Goal: Communication & Community: Answer question/provide support

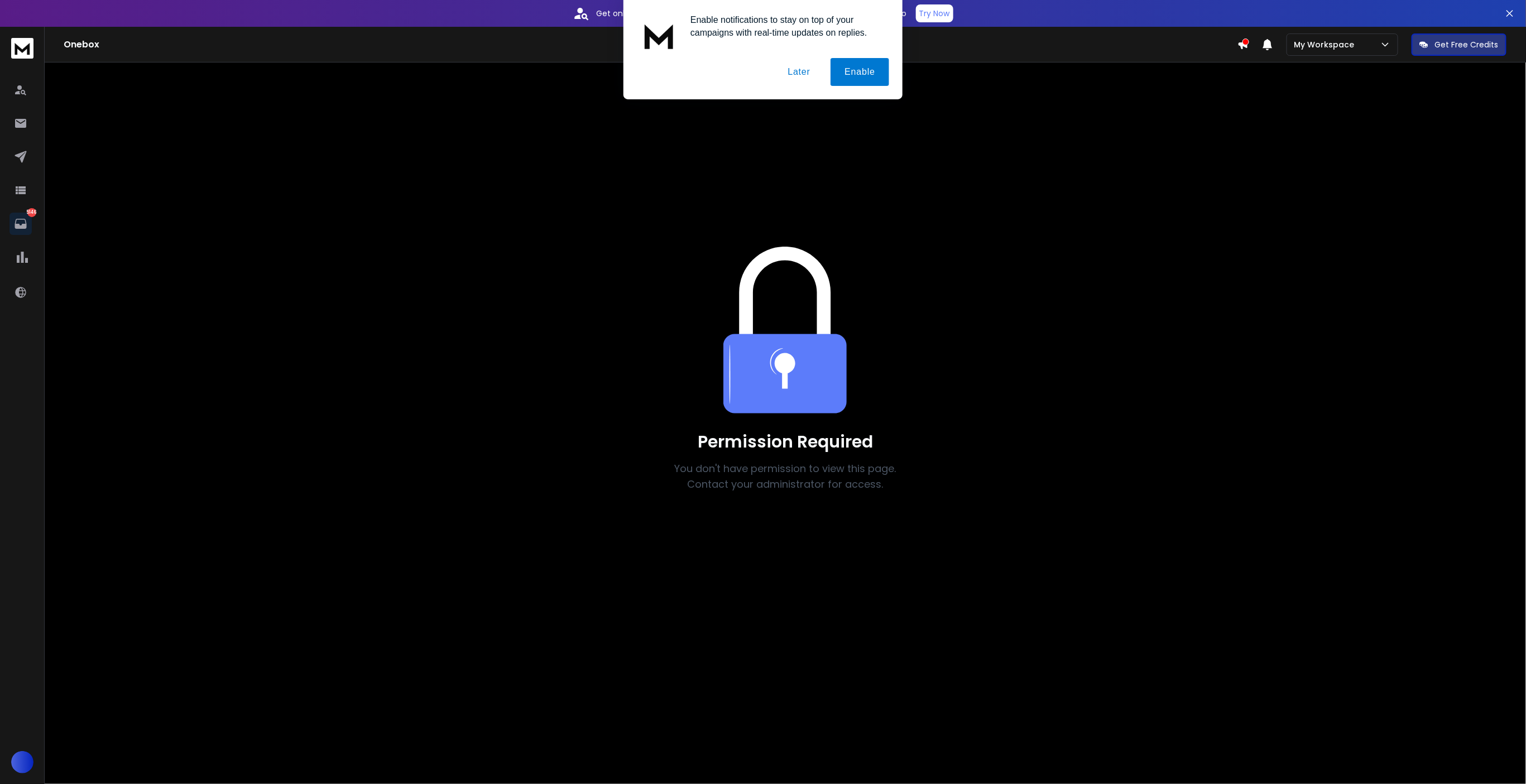
click at [798, 68] on button "Later" at bounding box center [798, 73] width 50 height 28
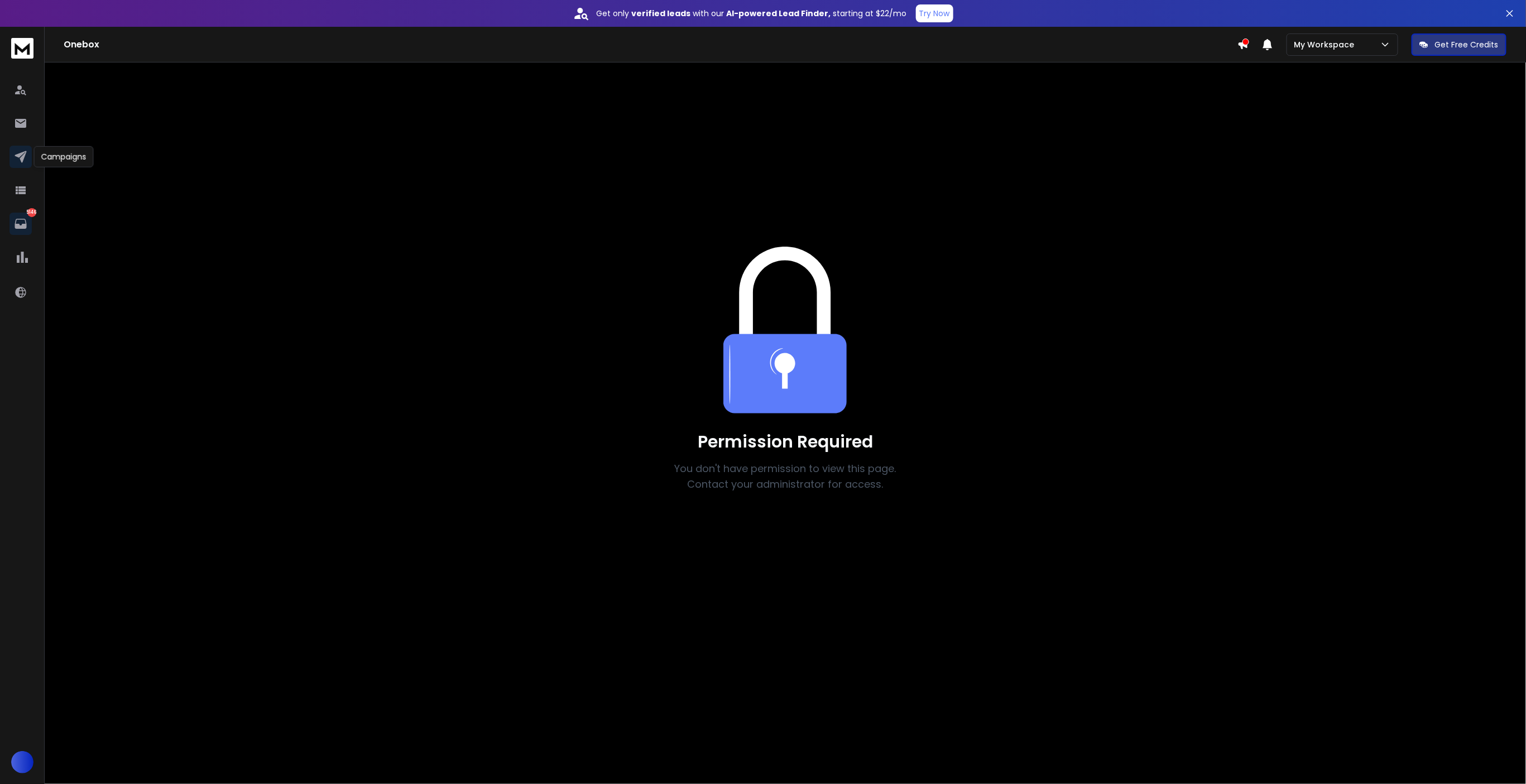
click at [21, 166] on link at bounding box center [21, 157] width 23 height 23
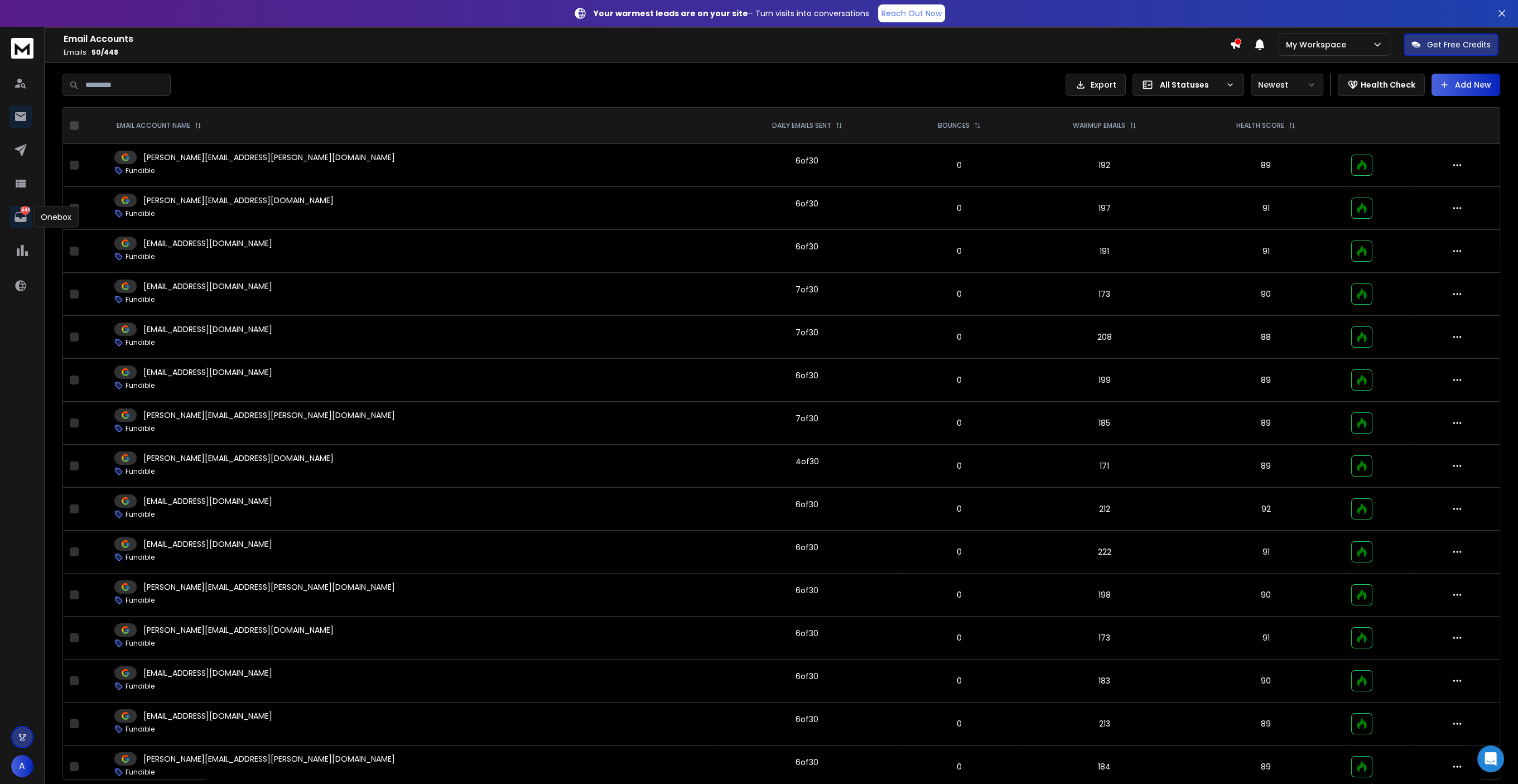
click at [25, 215] on p "5146" at bounding box center [25, 209] width 8 height 8
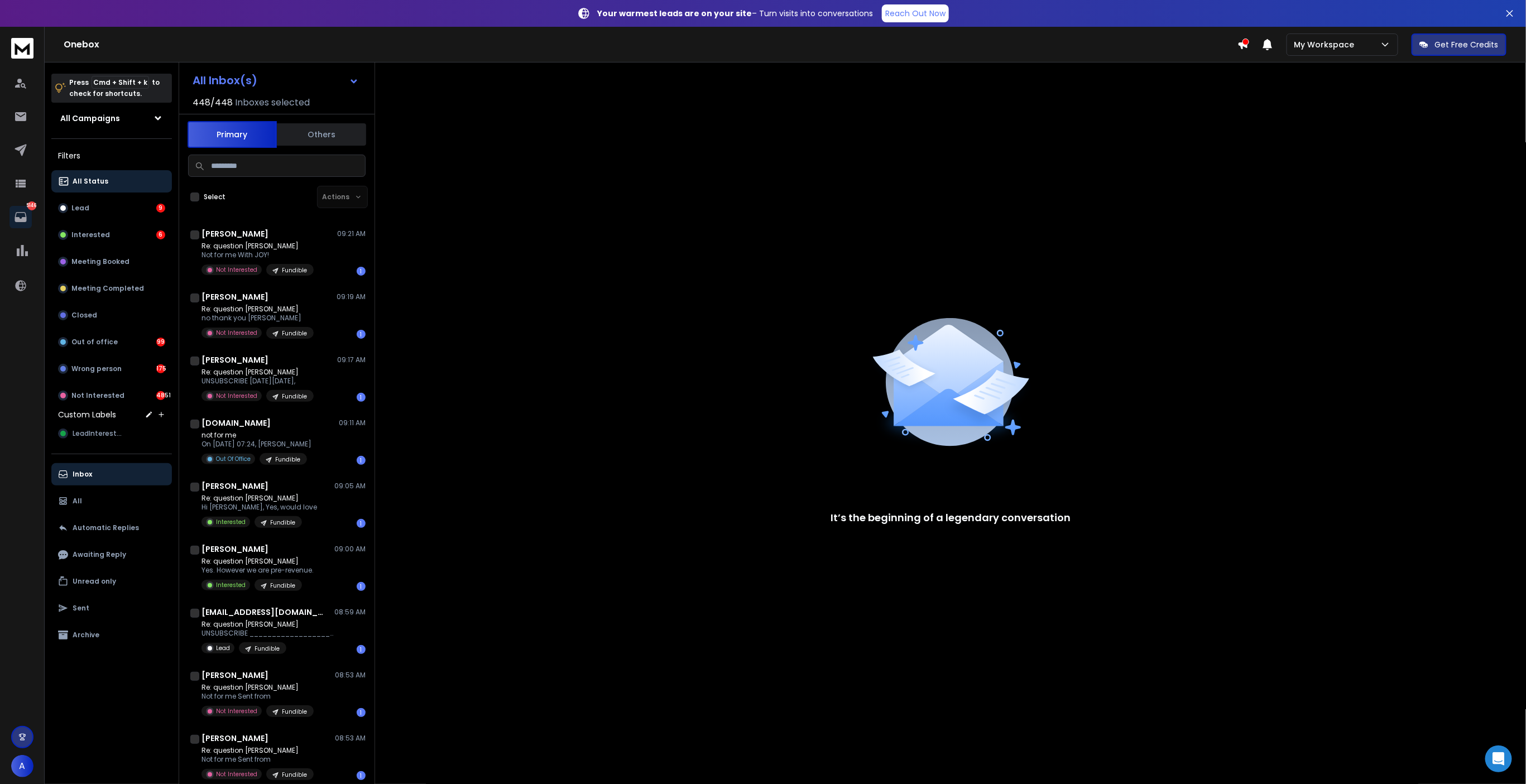
click at [117, 242] on button "Interested 6" at bounding box center [111, 235] width 121 height 23
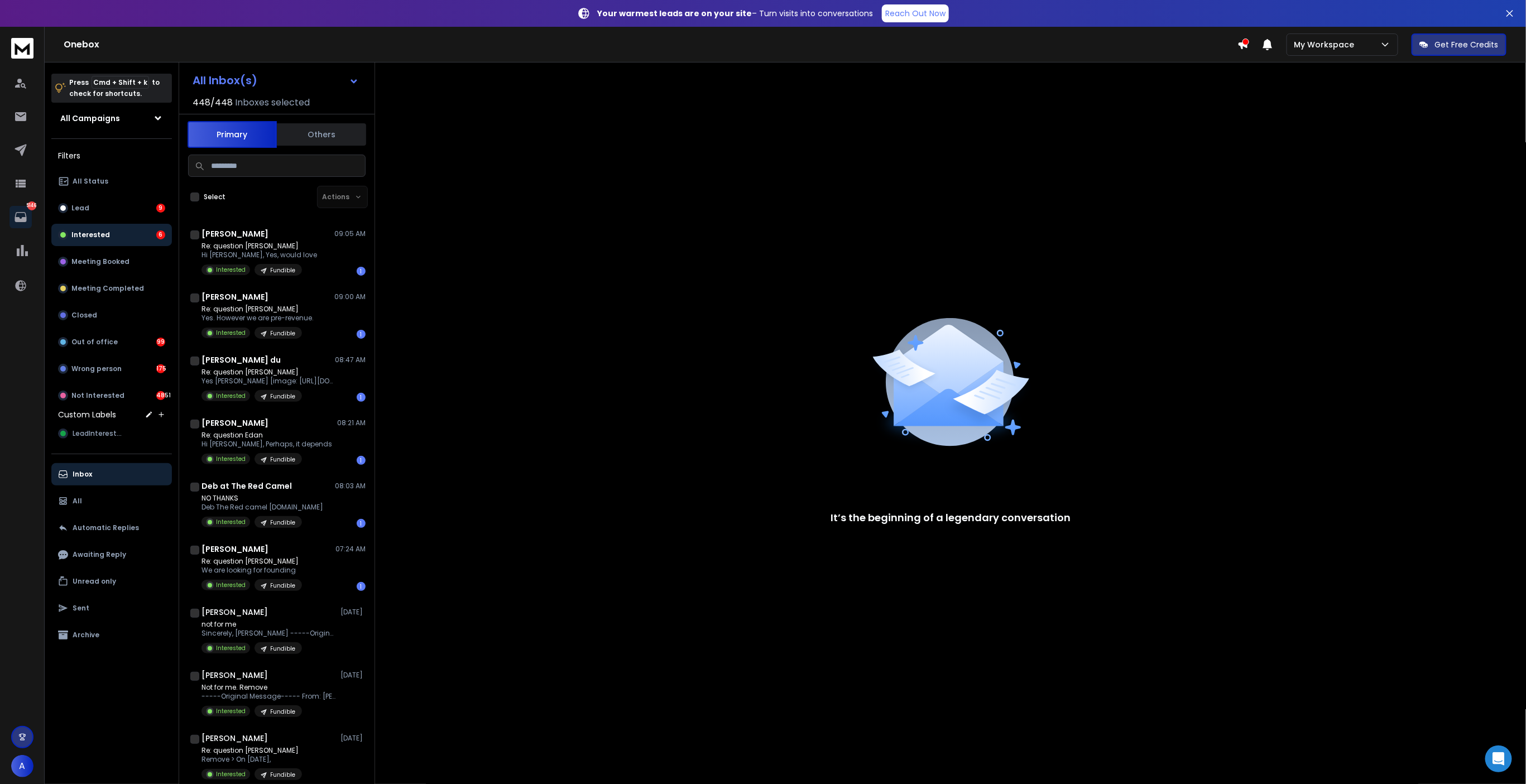
click at [259, 260] on div "Re: question Sean Hi Jennifer, Yes, would love Interested Fundible" at bounding box center [260, 259] width 115 height 34
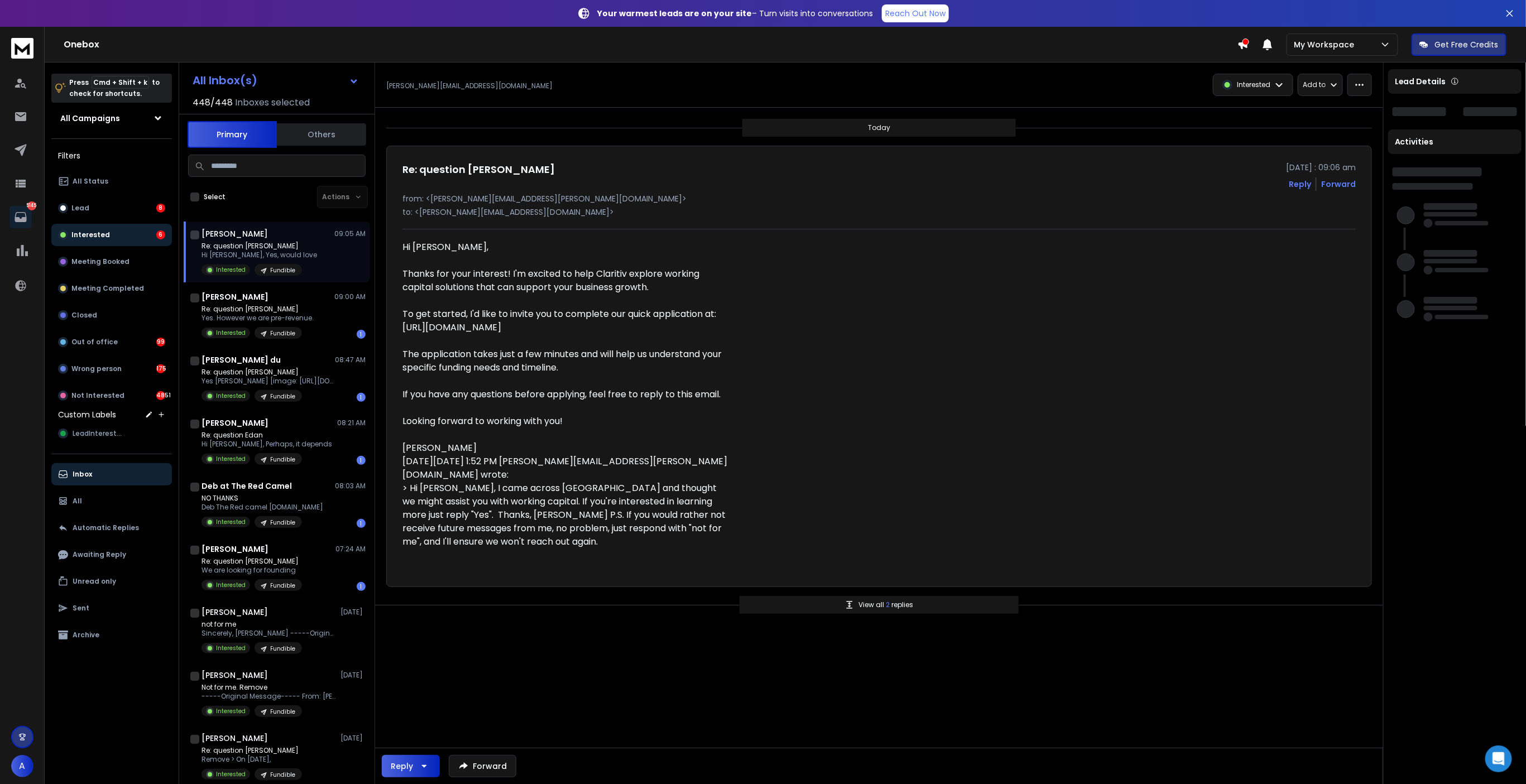
click at [1283, 83] on icon at bounding box center [1279, 85] width 7 height 4
click at [1258, 249] on p "LeadInterested" at bounding box center [1266, 253] width 59 height 11
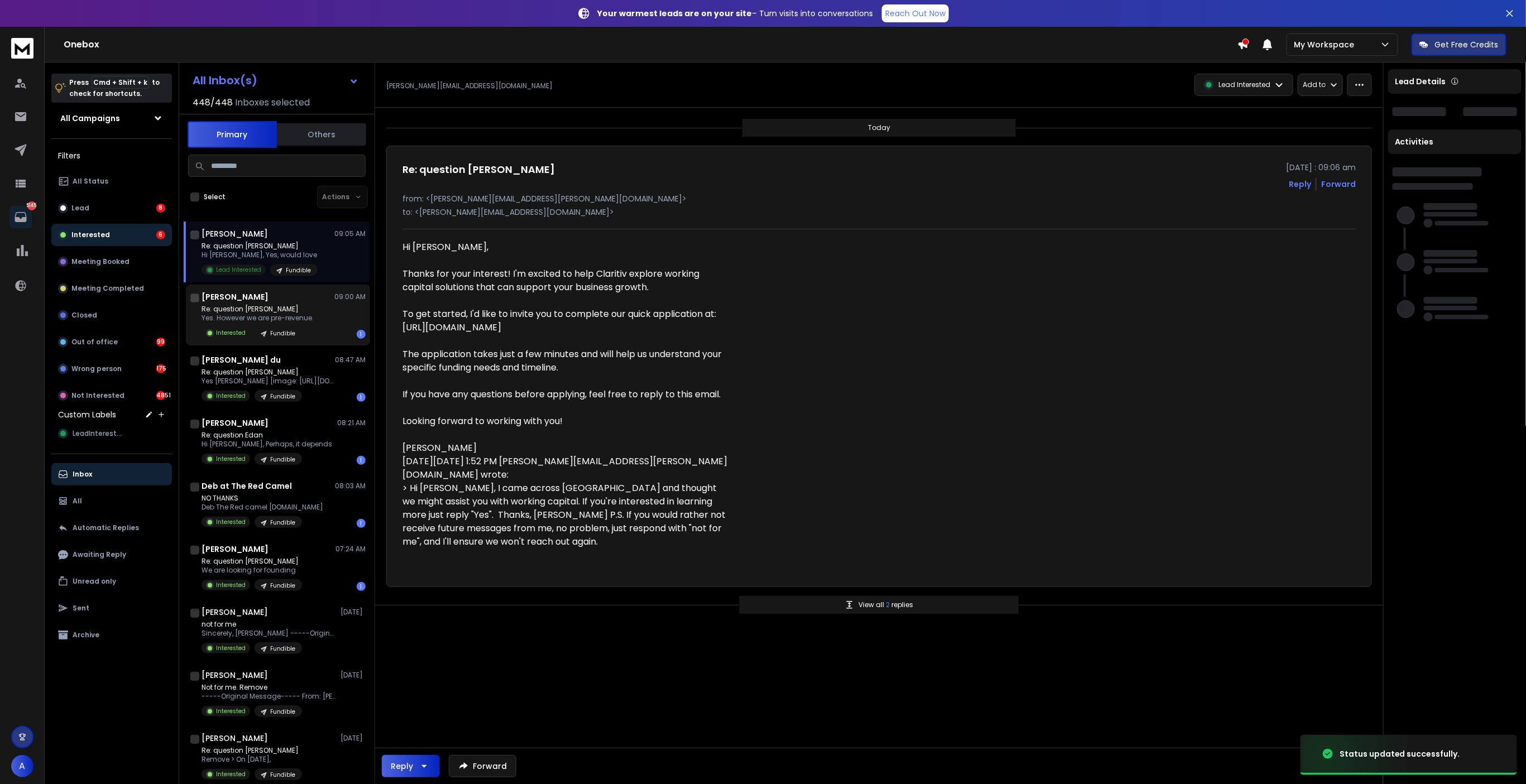
click at [281, 307] on p "Re: question [PERSON_NAME]" at bounding box center [258, 309] width 112 height 8
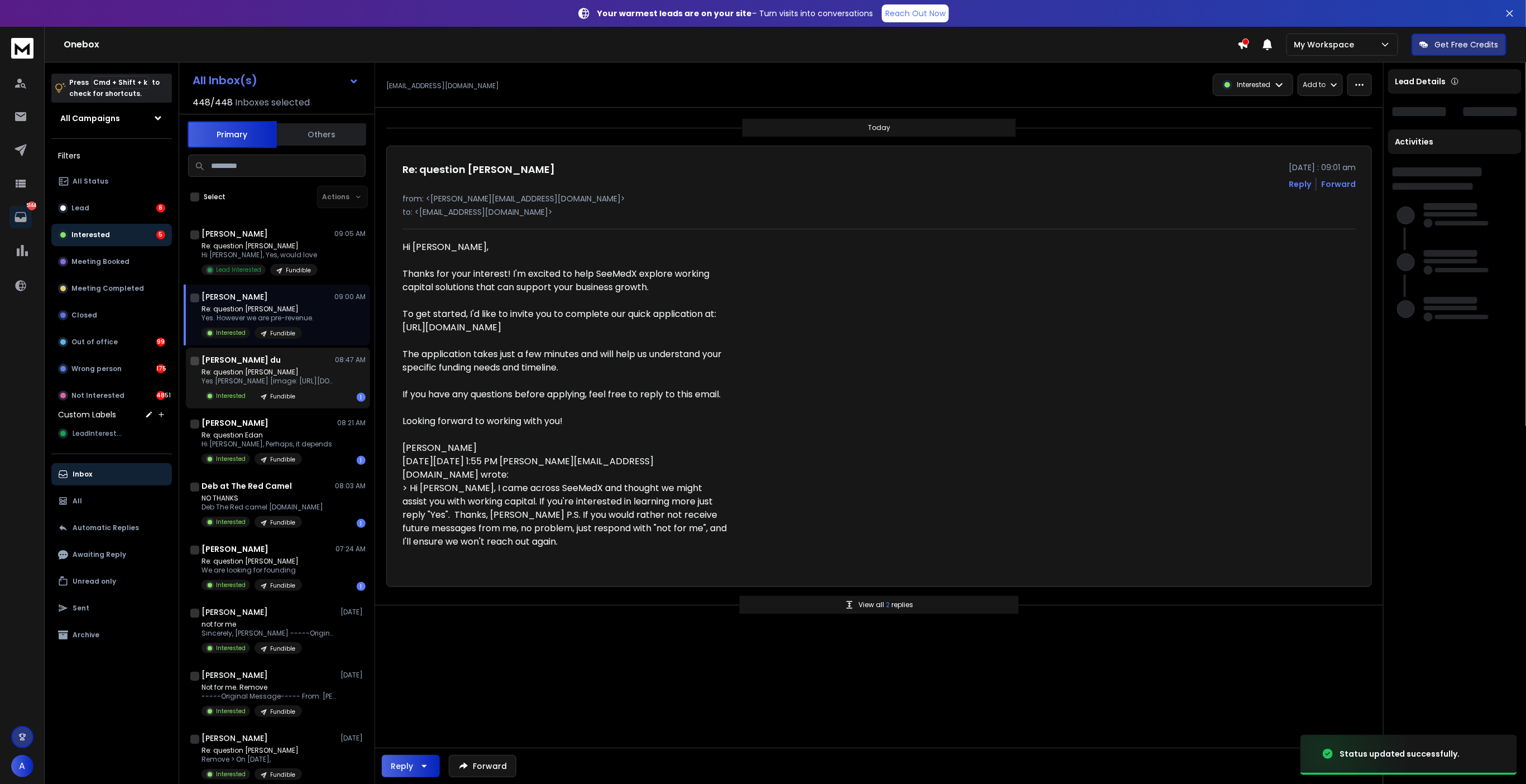
click at [279, 375] on p "Re: question [PERSON_NAME]" at bounding box center [269, 372] width 134 height 8
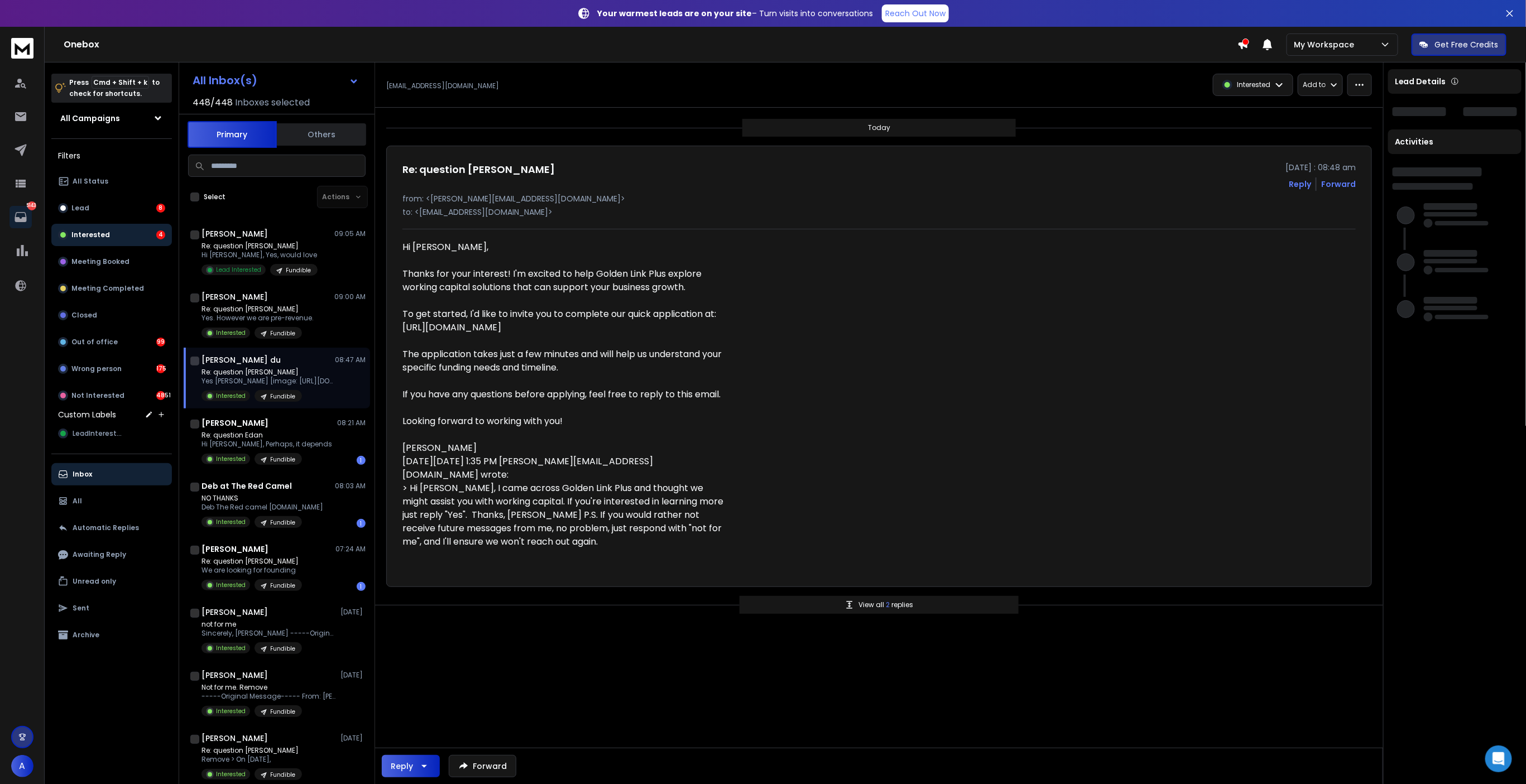
click at [1235, 80] on div "Interested" at bounding box center [1253, 85] width 79 height 21
click at [1249, 249] on p "LeadInterested" at bounding box center [1266, 253] width 59 height 11
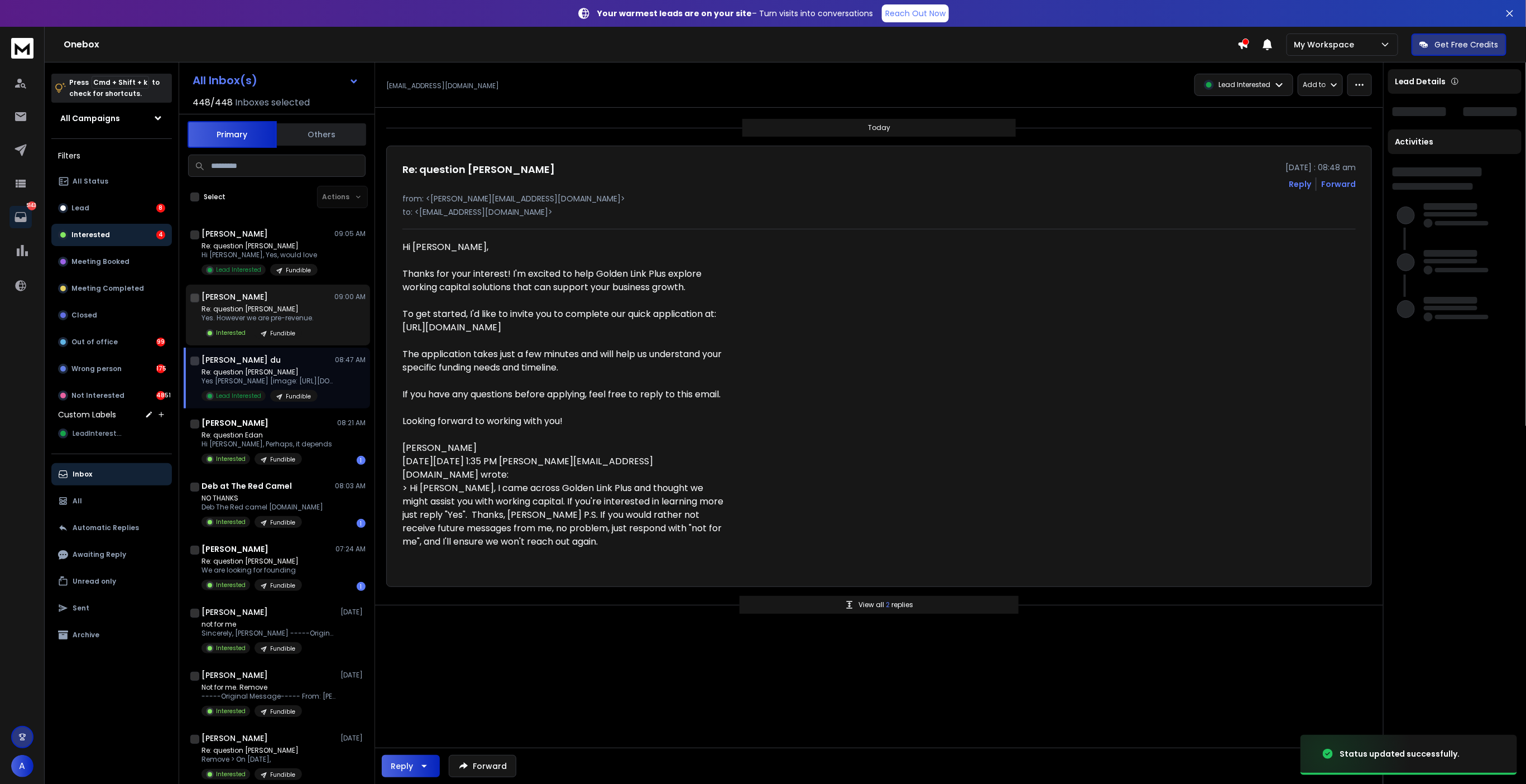
click at [307, 320] on p "Yes. However we are pre-revenue." at bounding box center [258, 317] width 112 height 8
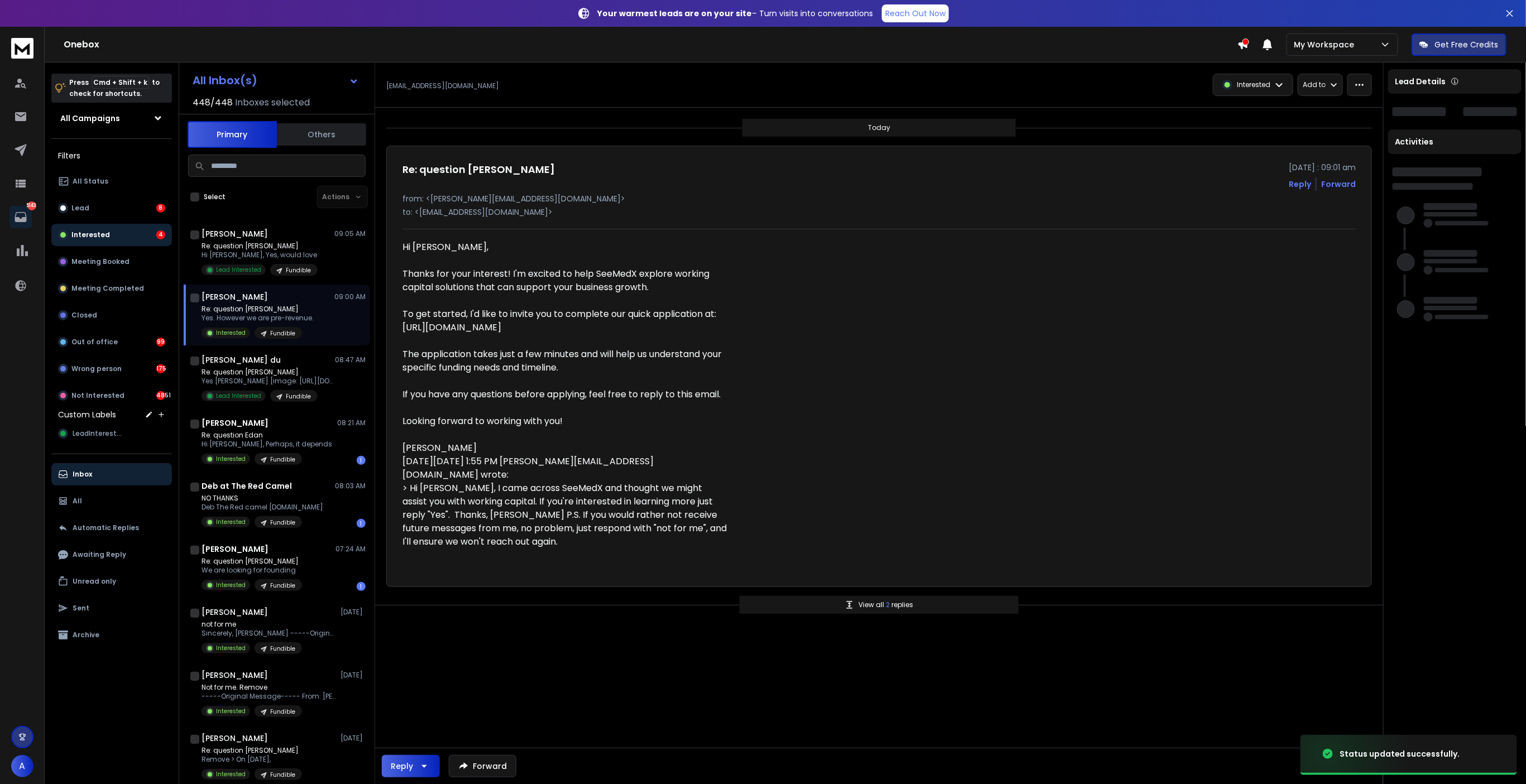
click at [1237, 87] on div "Interested" at bounding box center [1253, 85] width 79 height 21
click at [1256, 258] on p "LeadInterested" at bounding box center [1266, 253] width 59 height 11
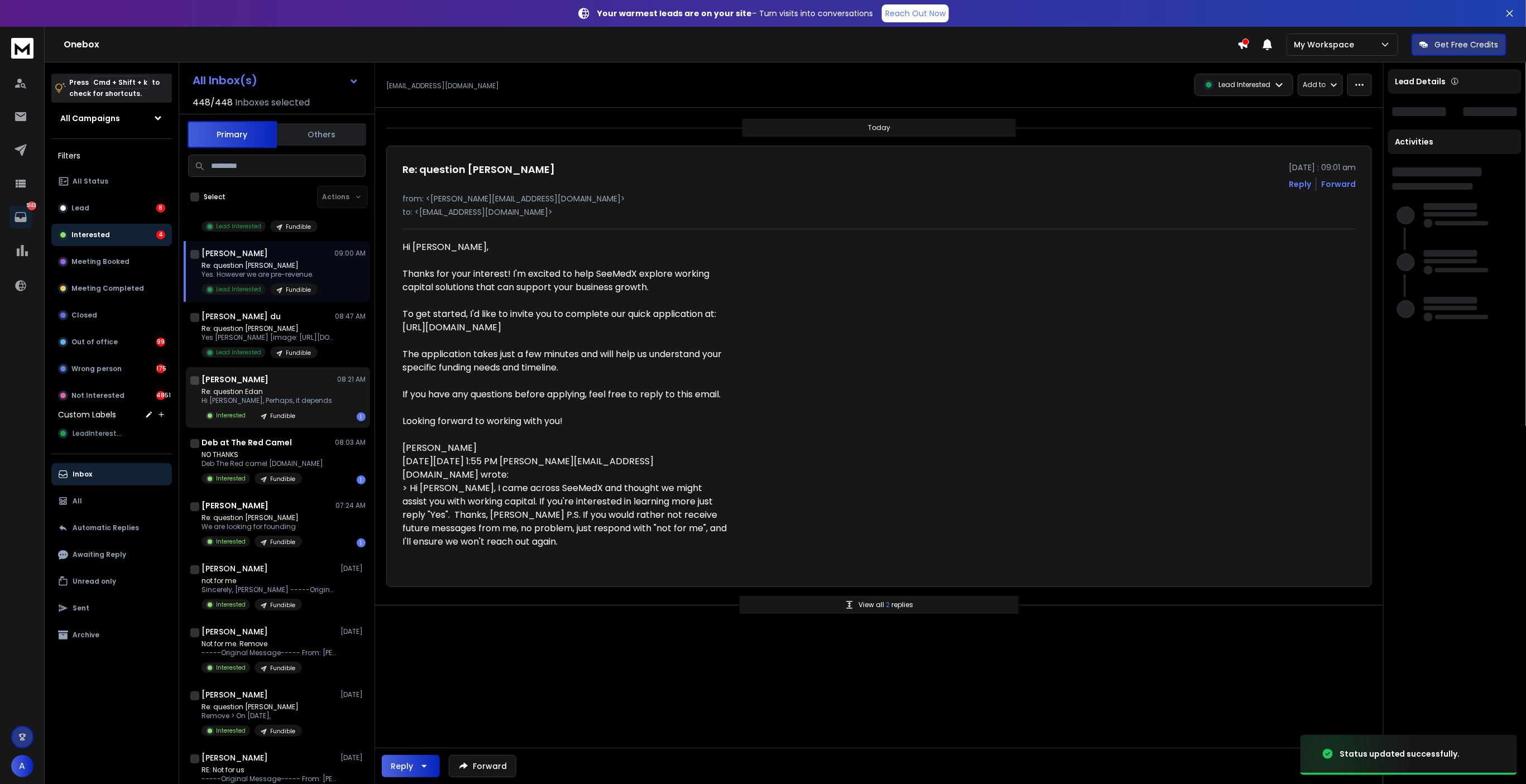
scroll to position [96, 0]
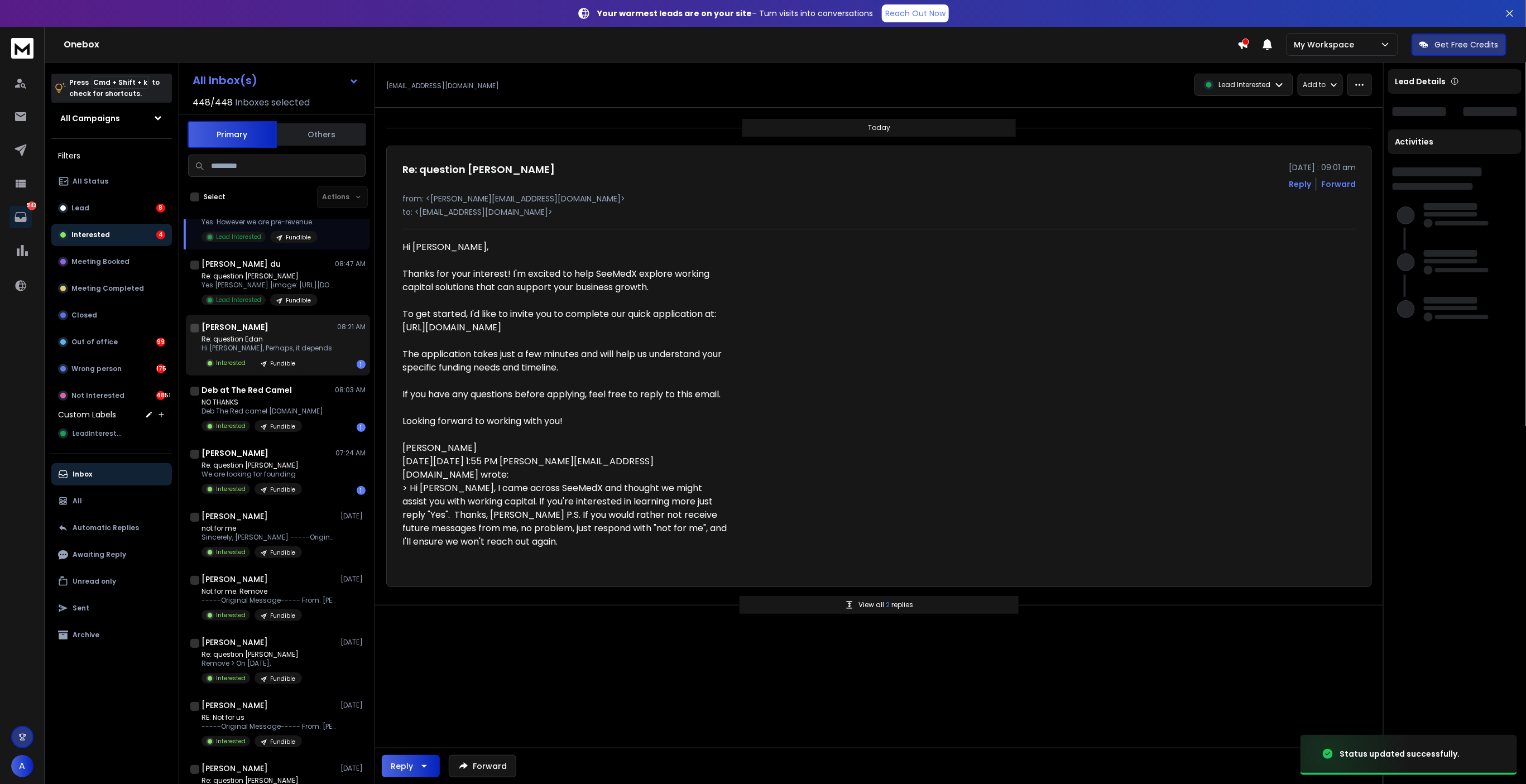
click at [286, 332] on div "Edan Burstein 08:21 AM" at bounding box center [284, 327] width 164 height 11
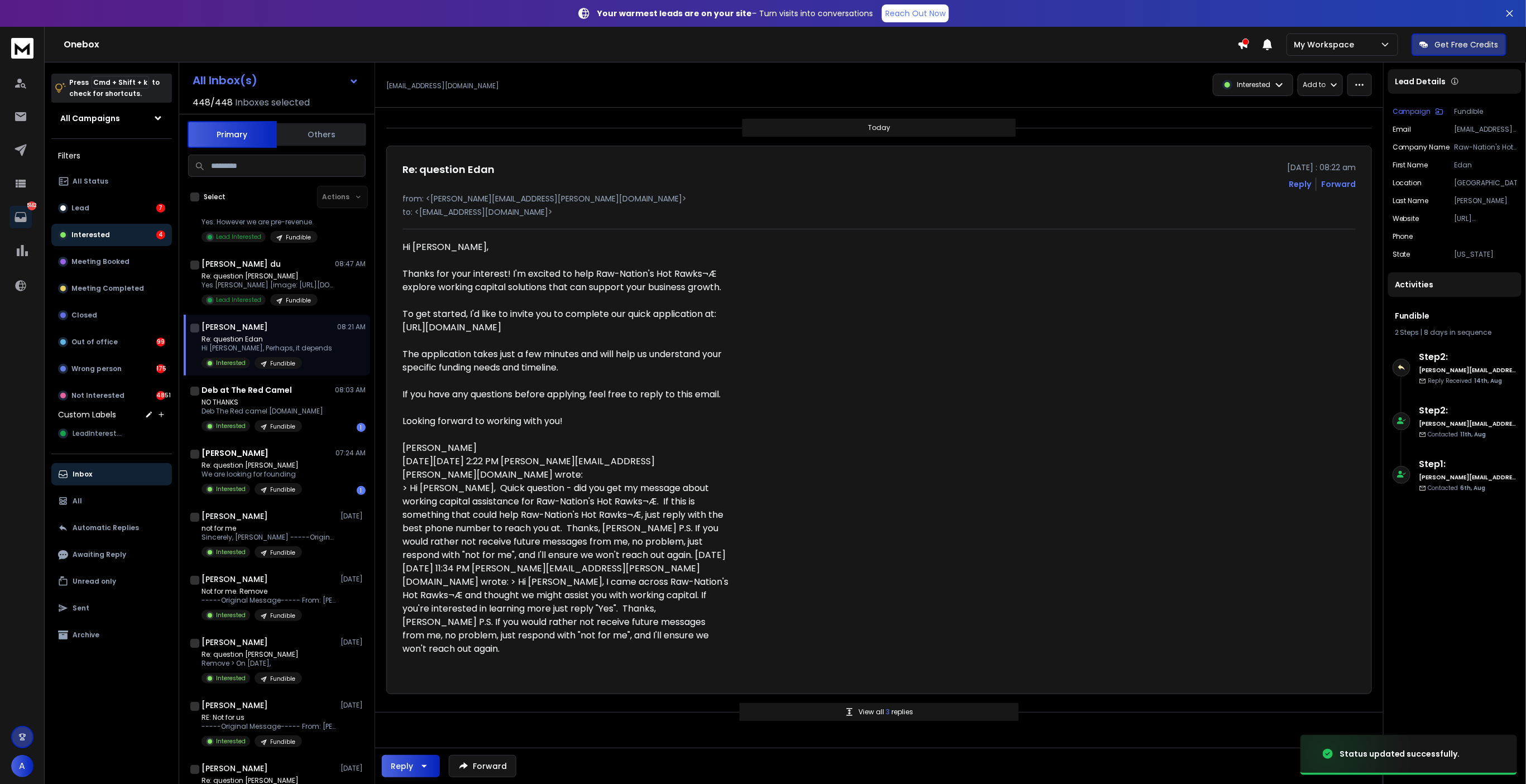
click at [909, 717] on div "View all 3 replies" at bounding box center [880, 711] width 279 height 18
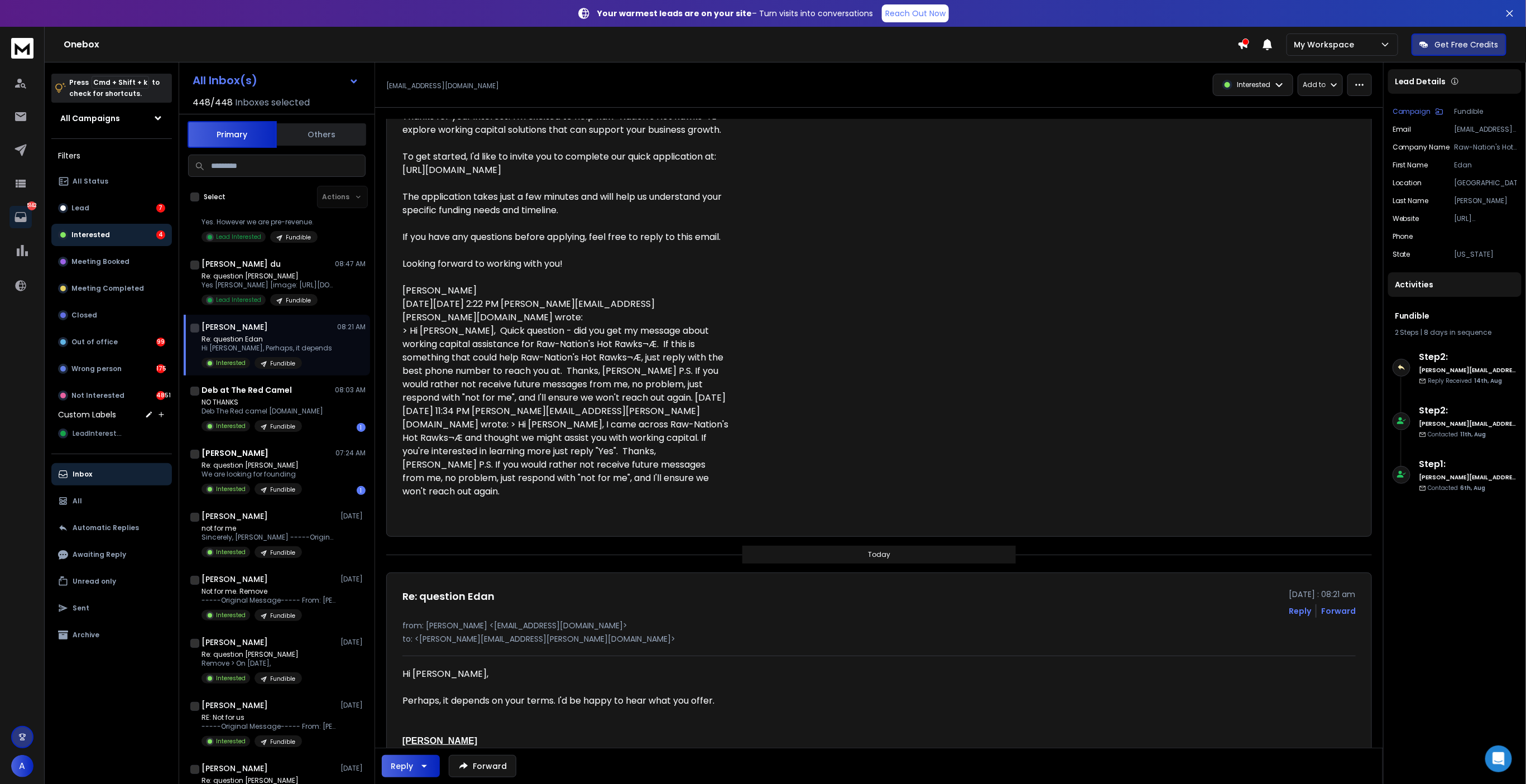
scroll to position [175, 0]
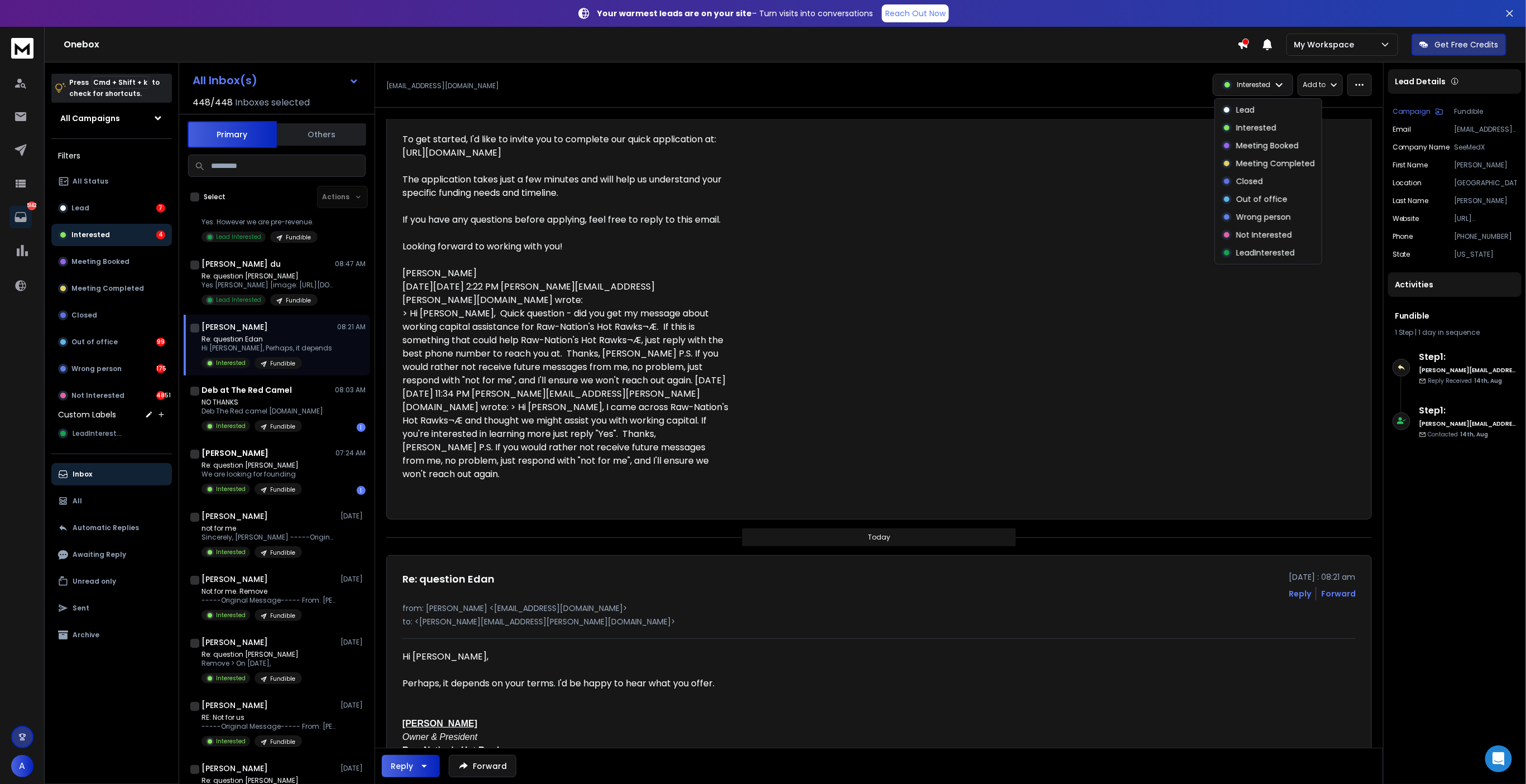
click at [1274, 81] on div "Interested" at bounding box center [1253, 85] width 79 height 21
click at [1244, 248] on p "LeadInterested" at bounding box center [1266, 253] width 59 height 11
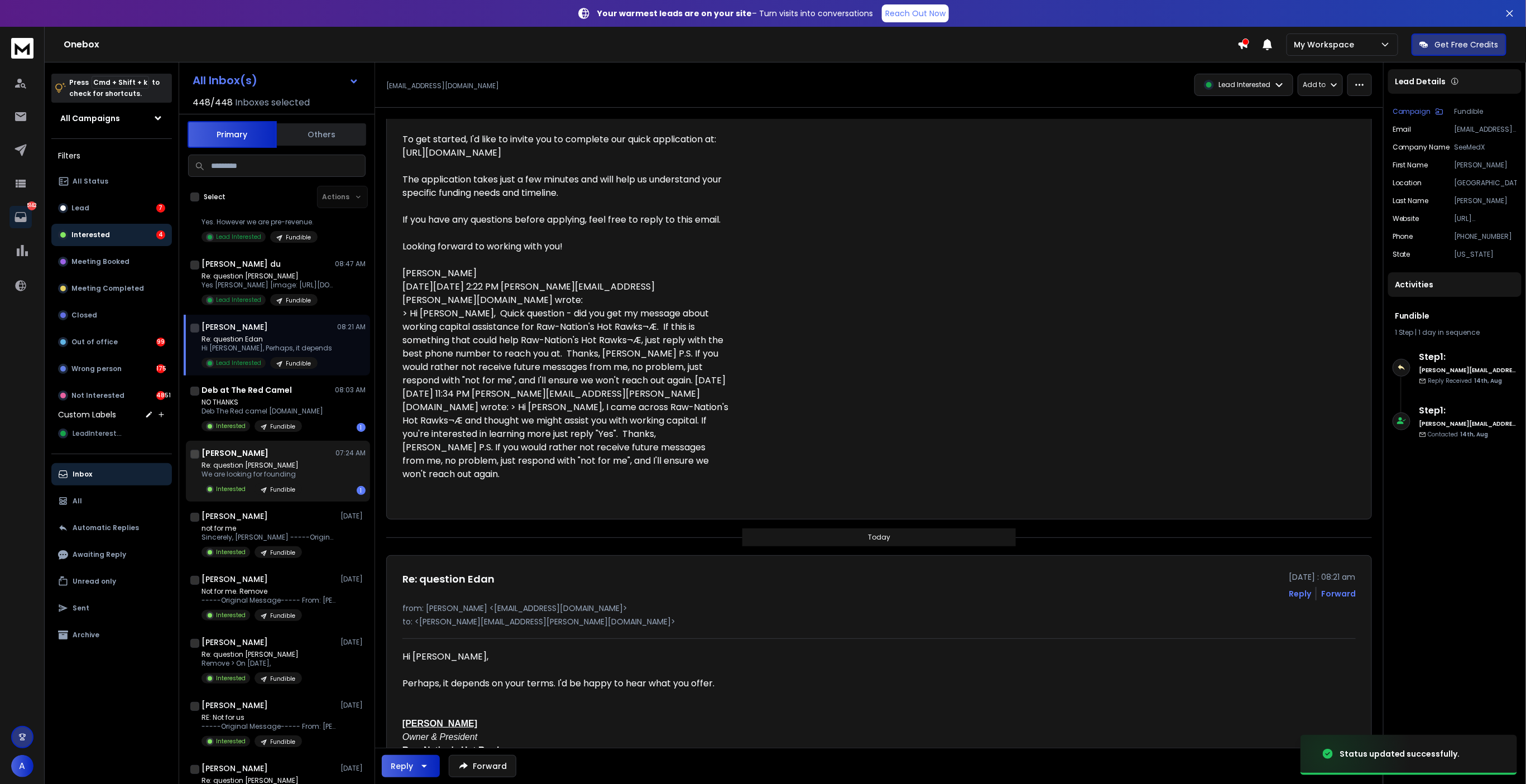
click at [279, 455] on div "James Martucci 07:24 AM" at bounding box center [284, 453] width 164 height 11
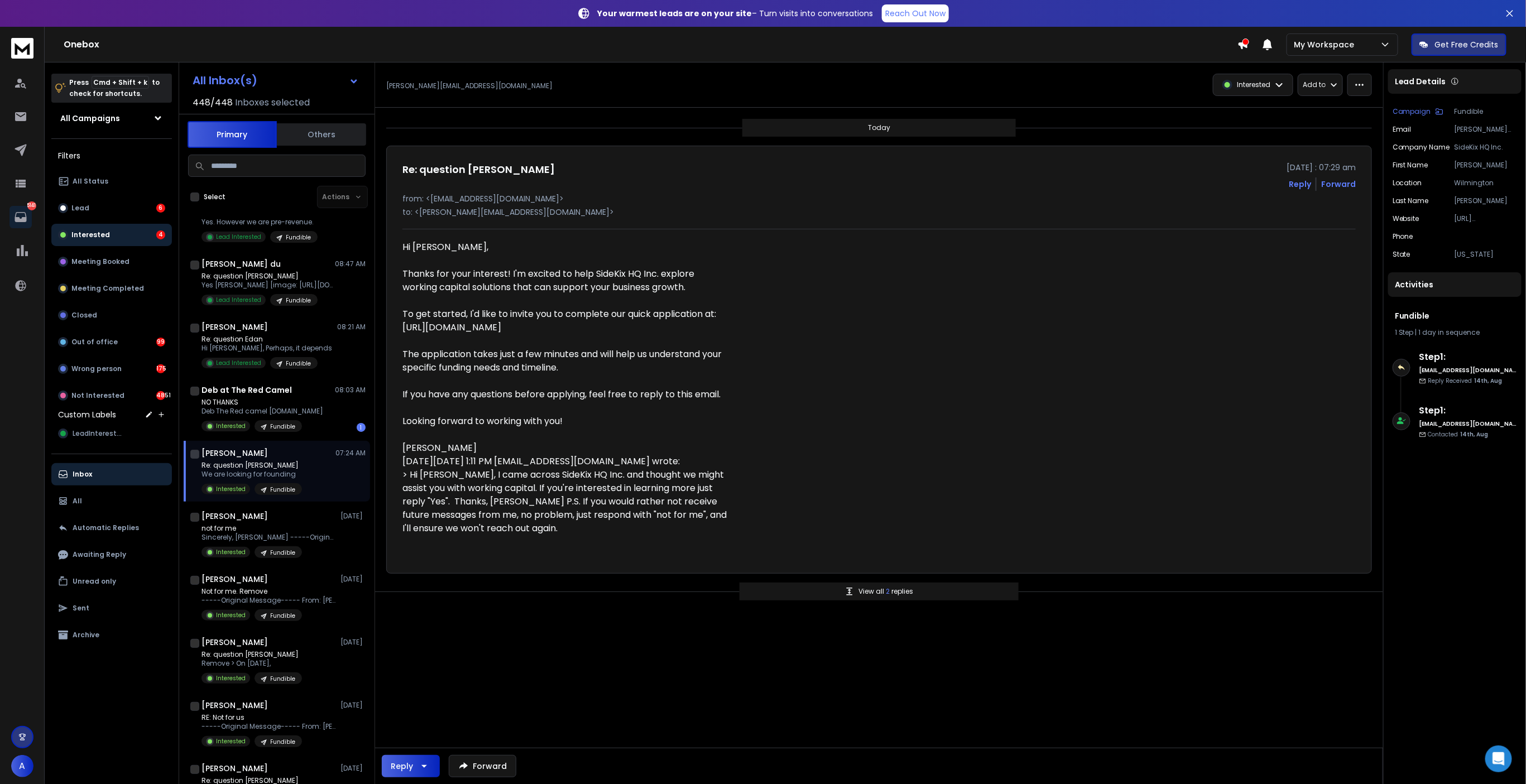
click at [910, 582] on div "View all 2 replies" at bounding box center [880, 591] width 279 height 18
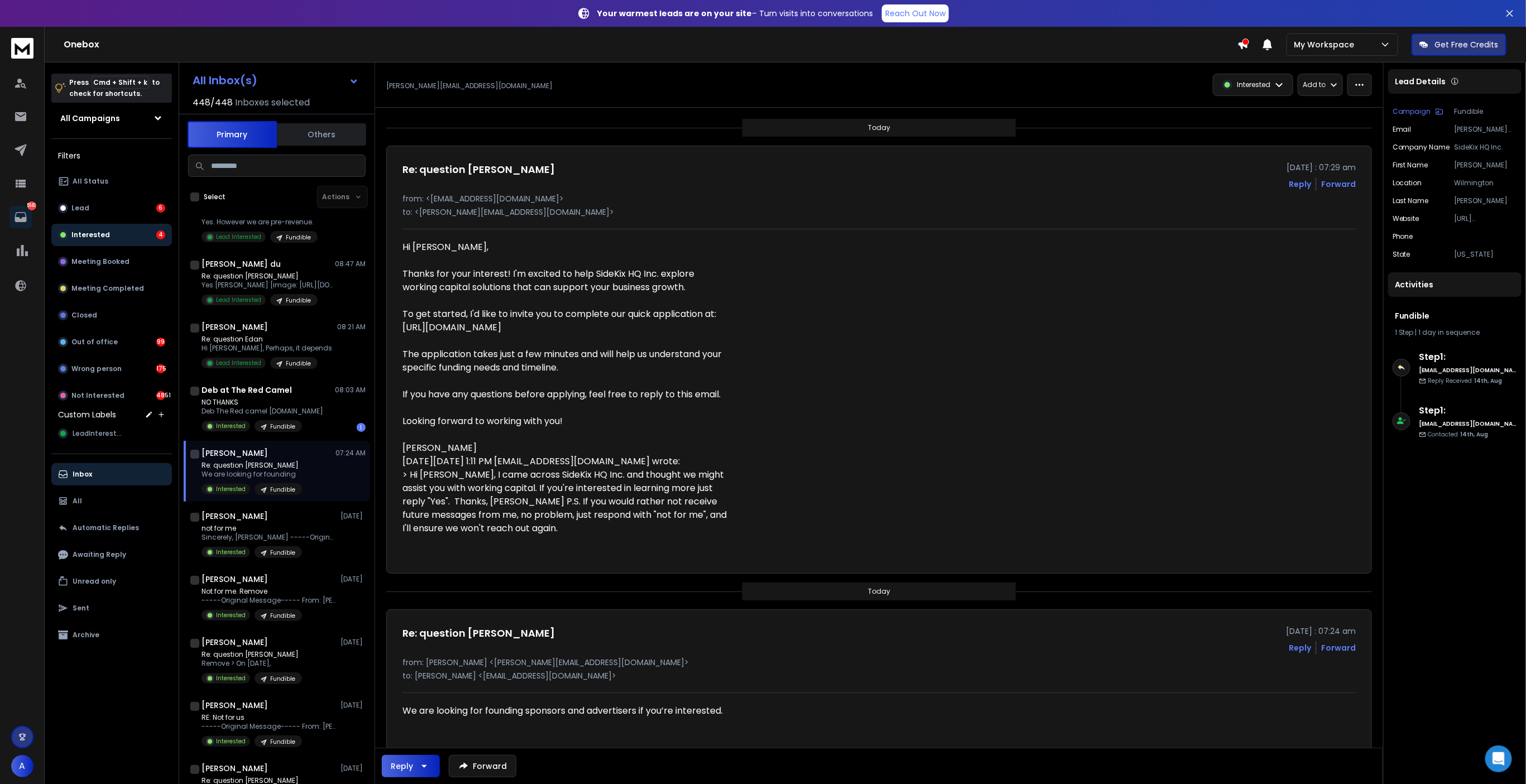
click at [908, 587] on div "Today" at bounding box center [879, 591] width 273 height 18
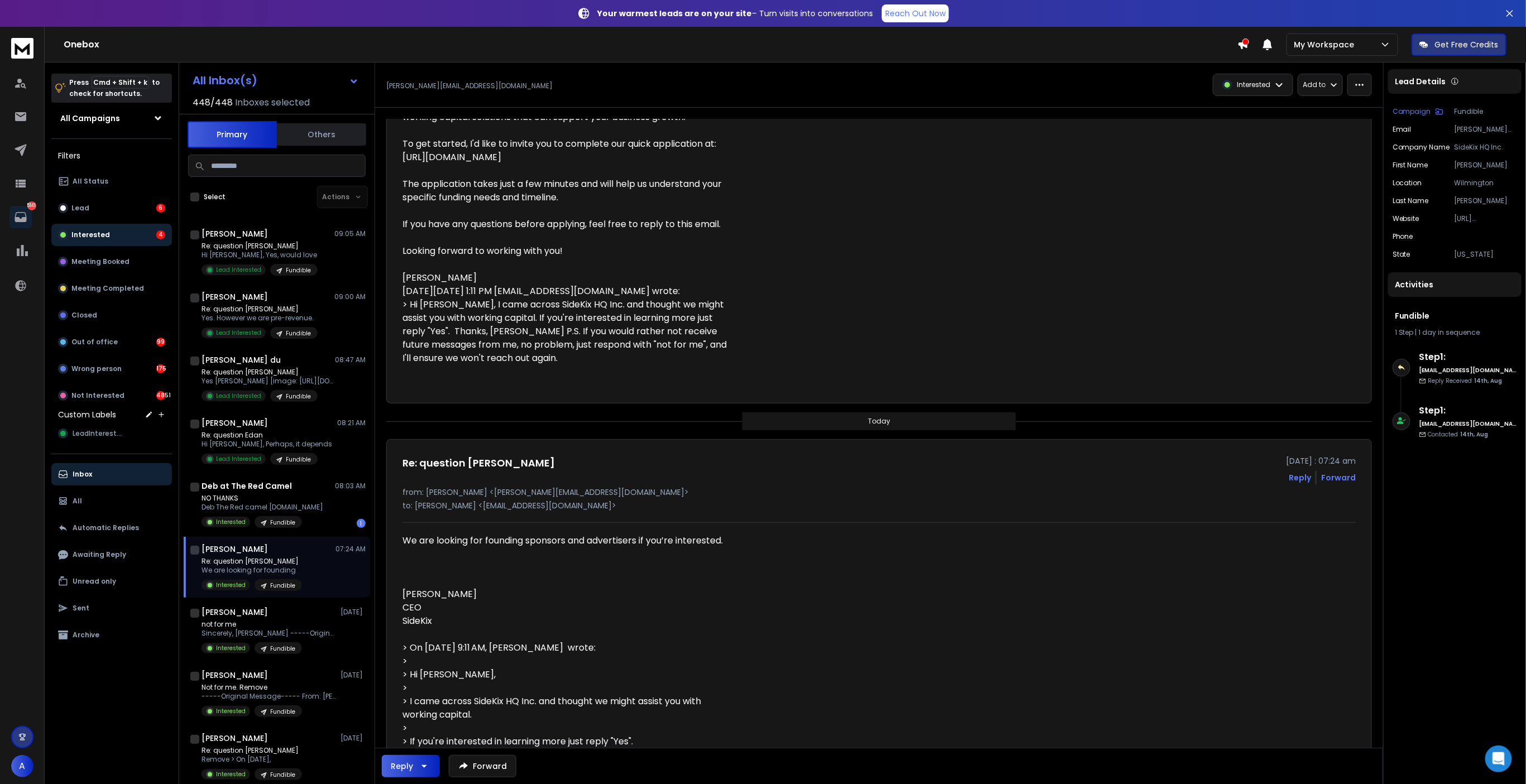
scroll to position [0, 0]
click at [102, 206] on button "Lead 6" at bounding box center [111, 209] width 121 height 23
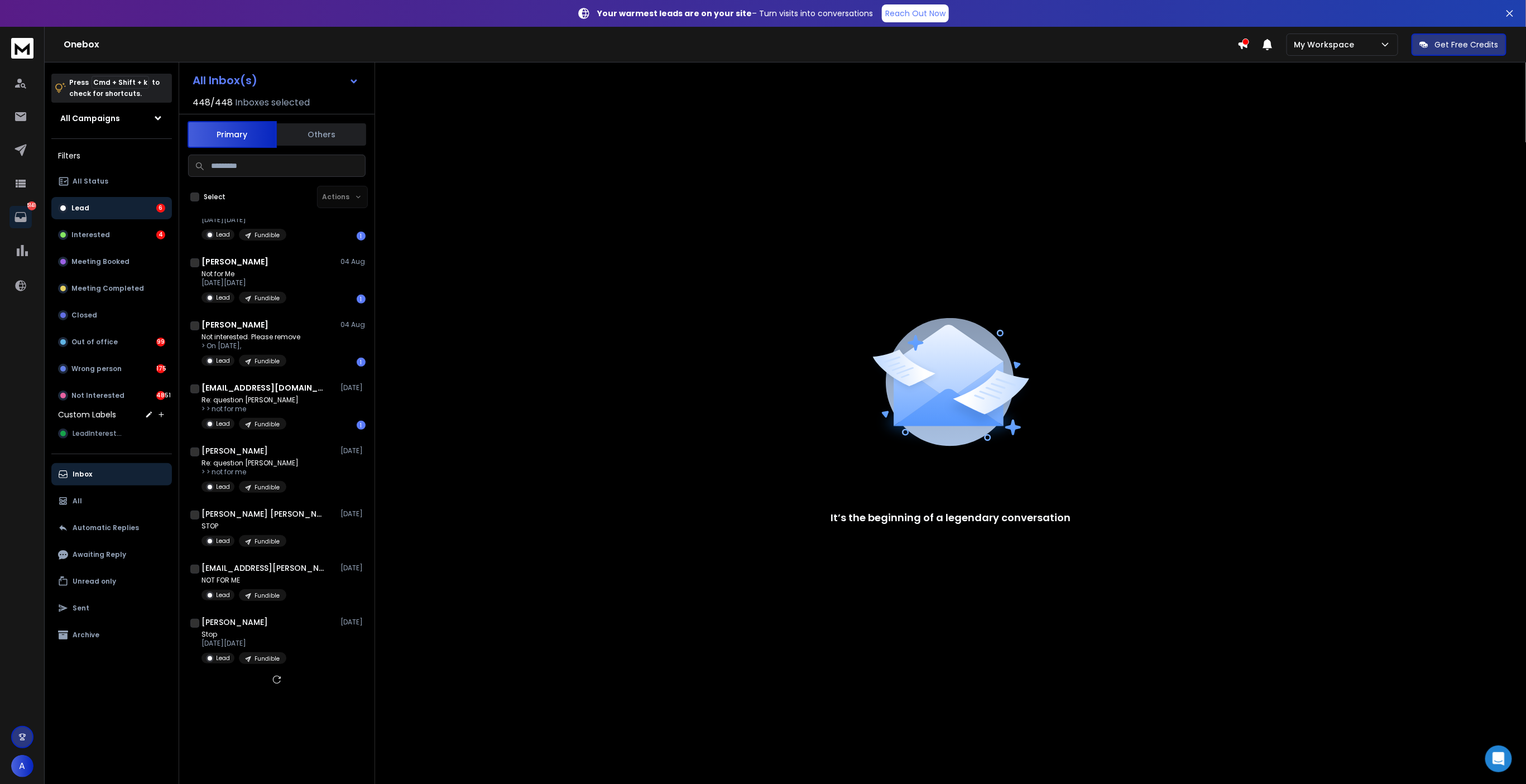
scroll to position [276, 0]
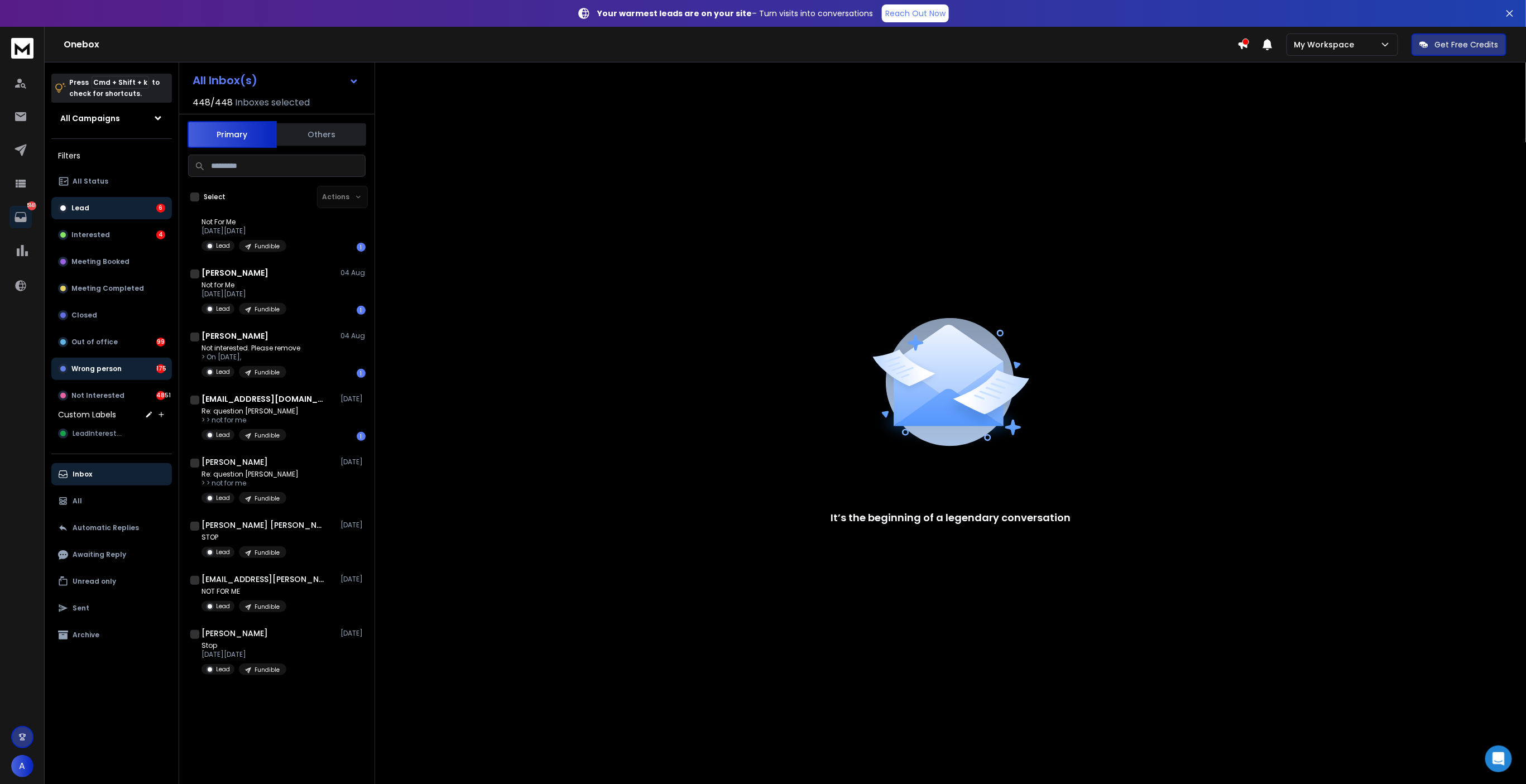
click at [113, 365] on p "Wrong person" at bounding box center [96, 368] width 50 height 8
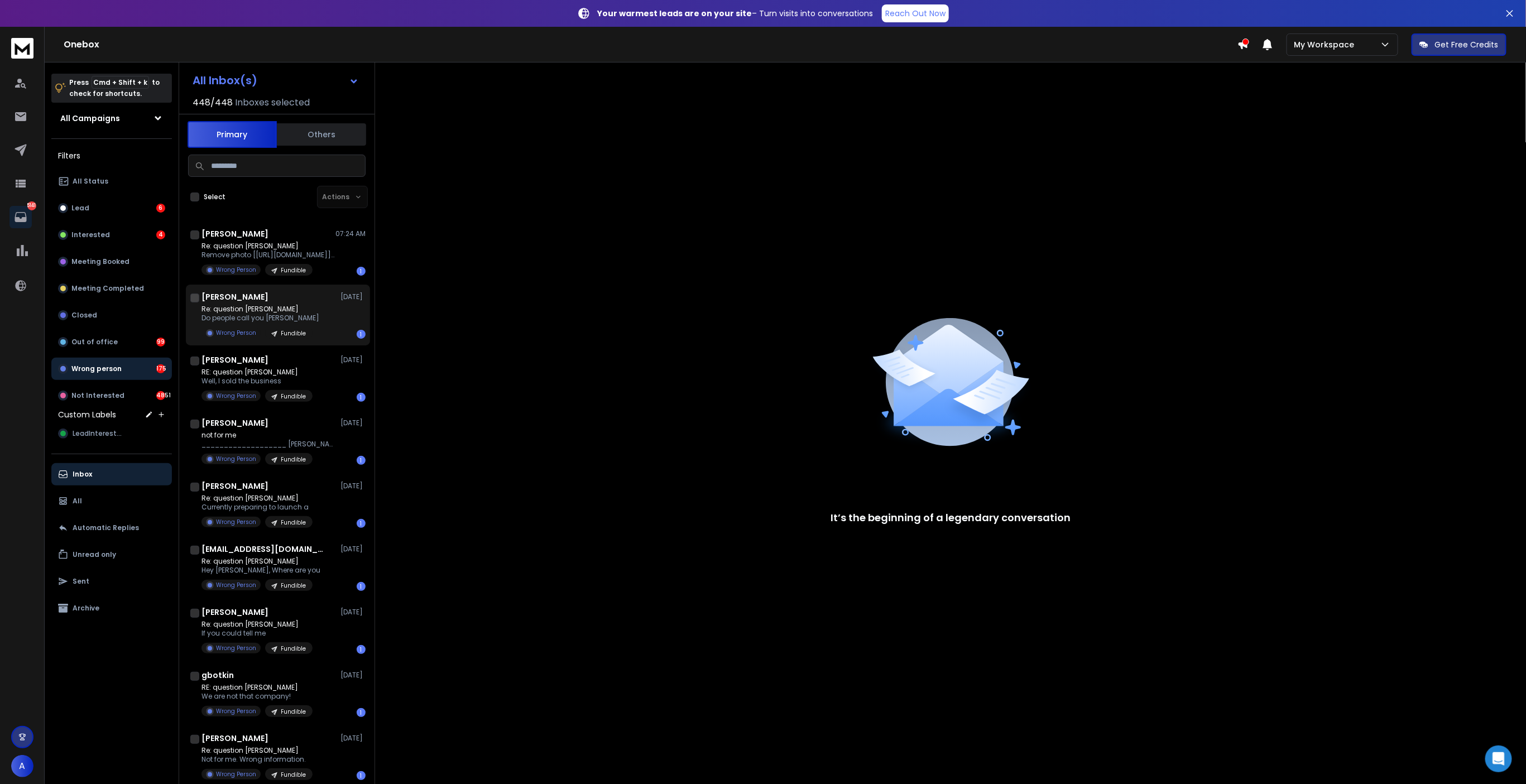
click at [280, 308] on p "Re: question Burkart" at bounding box center [260, 309] width 118 height 8
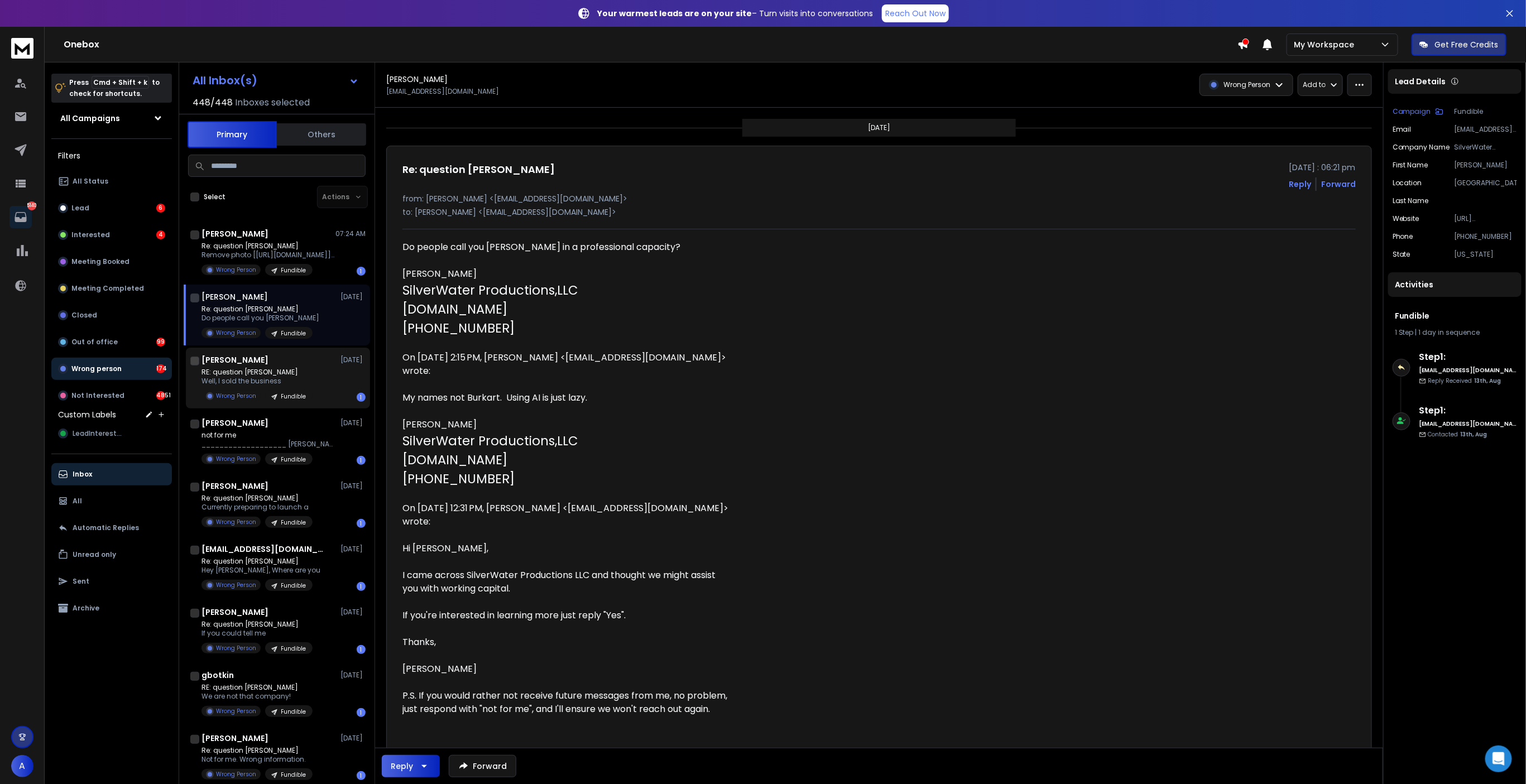
click at [300, 372] on p "RE: question Colin" at bounding box center [258, 372] width 111 height 8
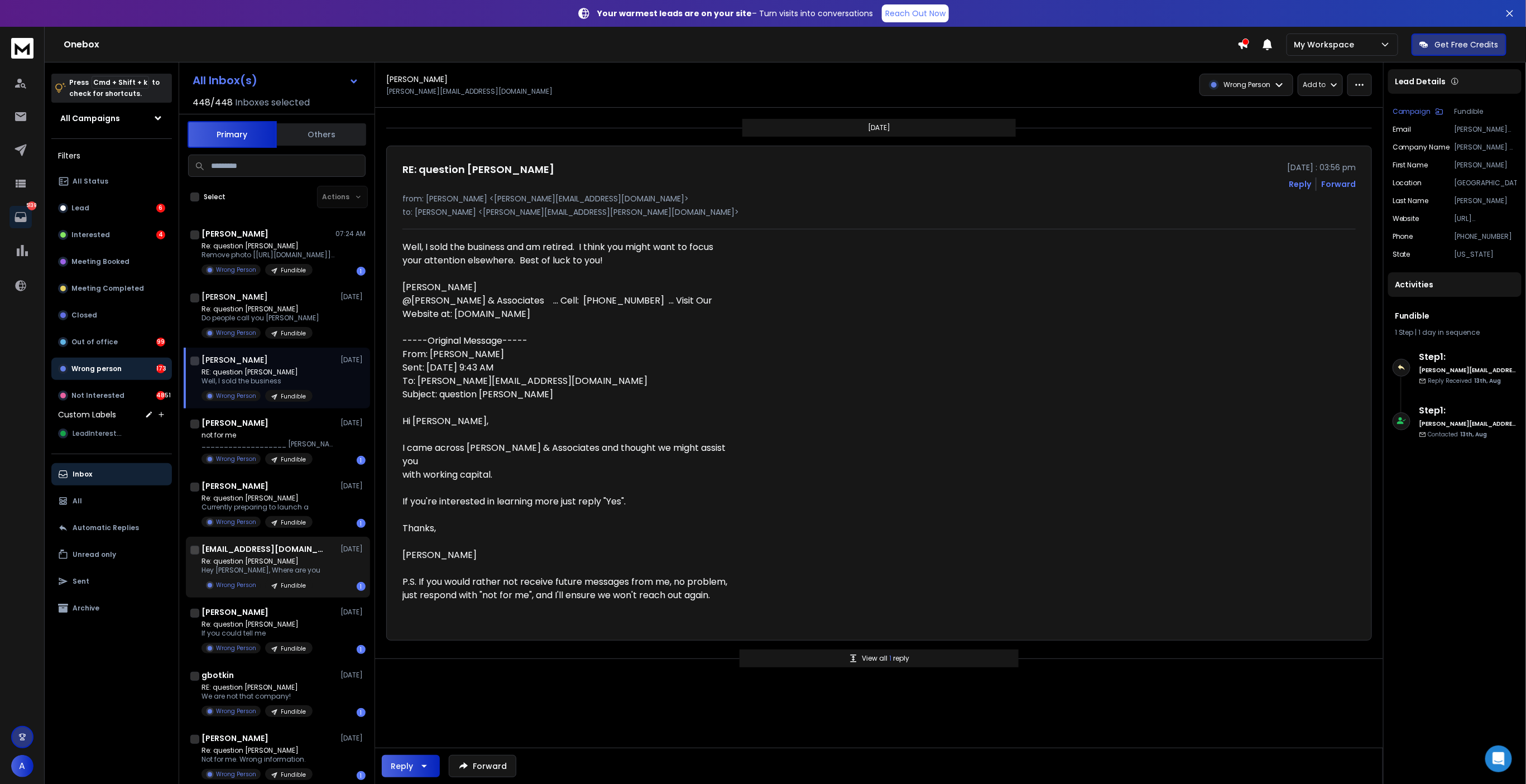
click at [291, 547] on div "Mark@prgchoice.com 13 Aug" at bounding box center [284, 549] width 164 height 11
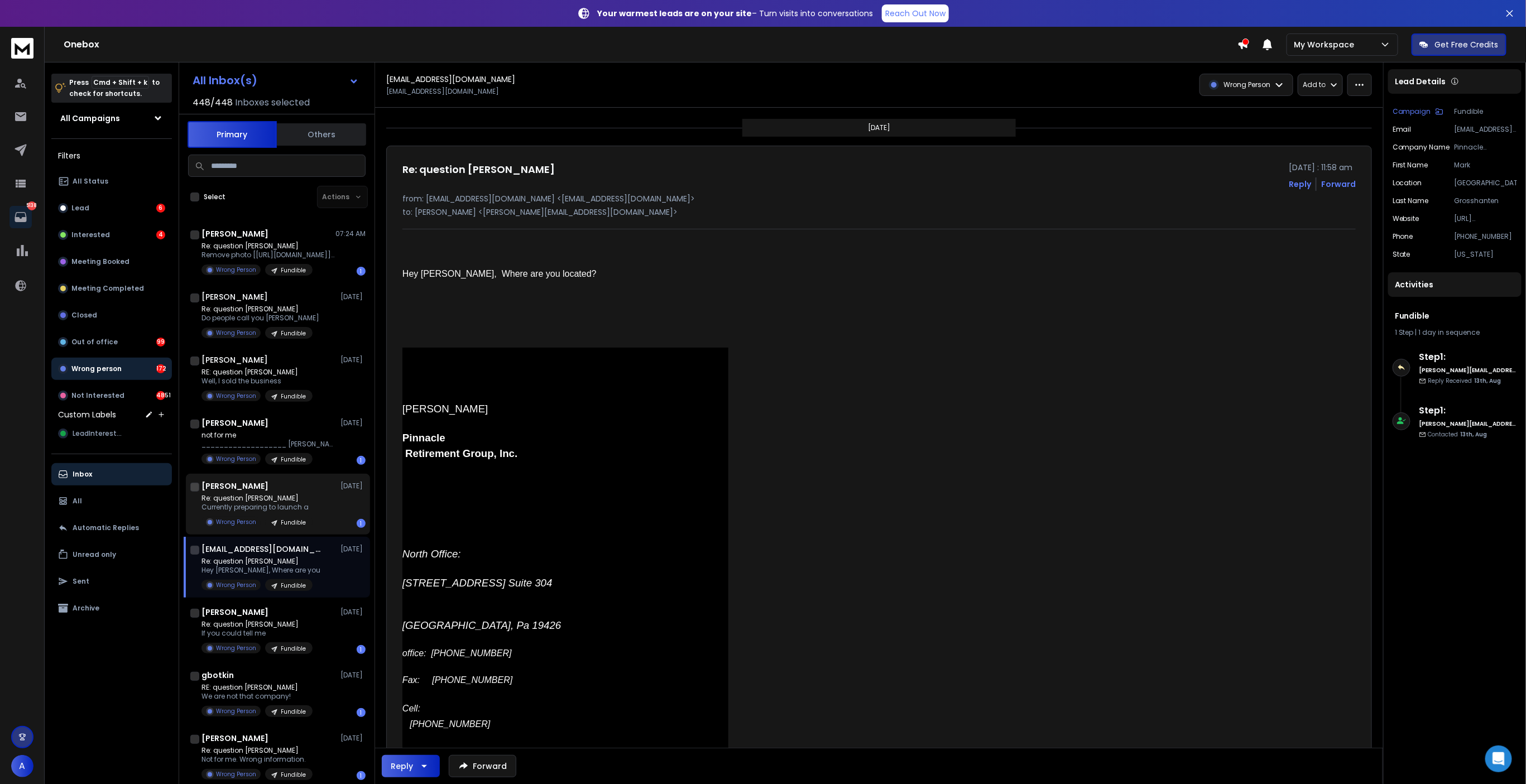
click at [293, 503] on p "Currently preparing to launch a" at bounding box center [258, 507] width 111 height 8
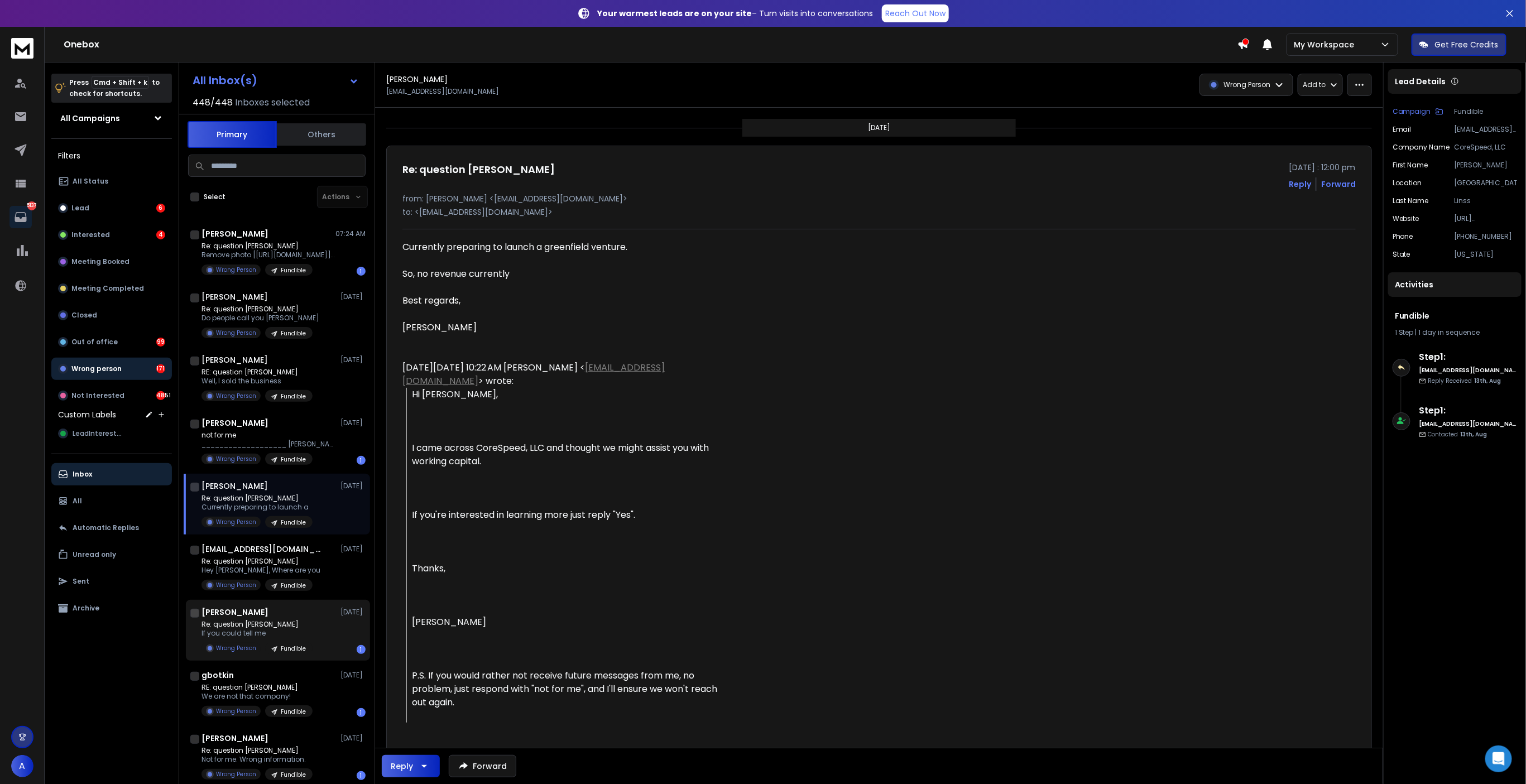
click at [304, 623] on p "Re: question [PERSON_NAME]" at bounding box center [258, 624] width 111 height 8
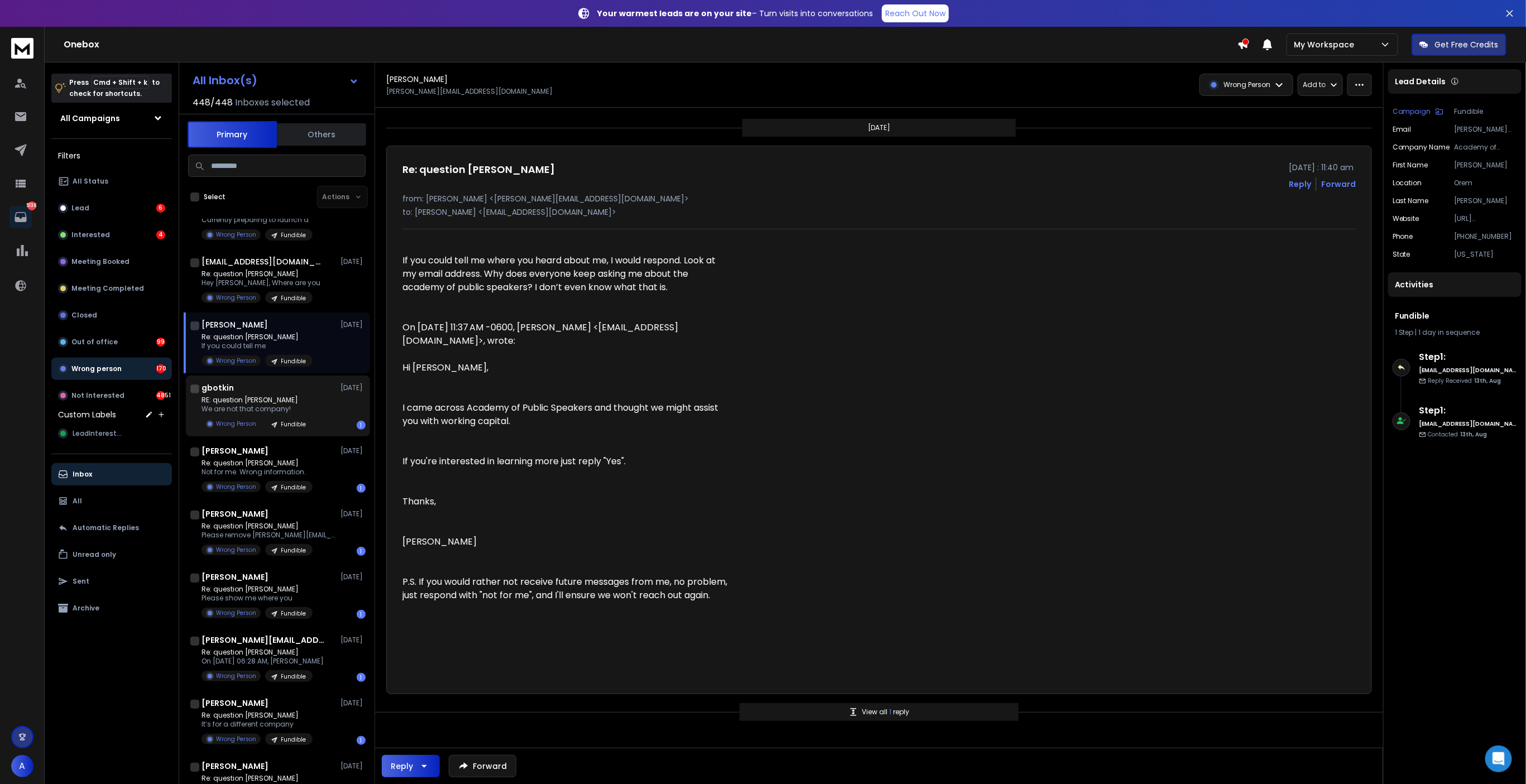
scroll to position [413, 0]
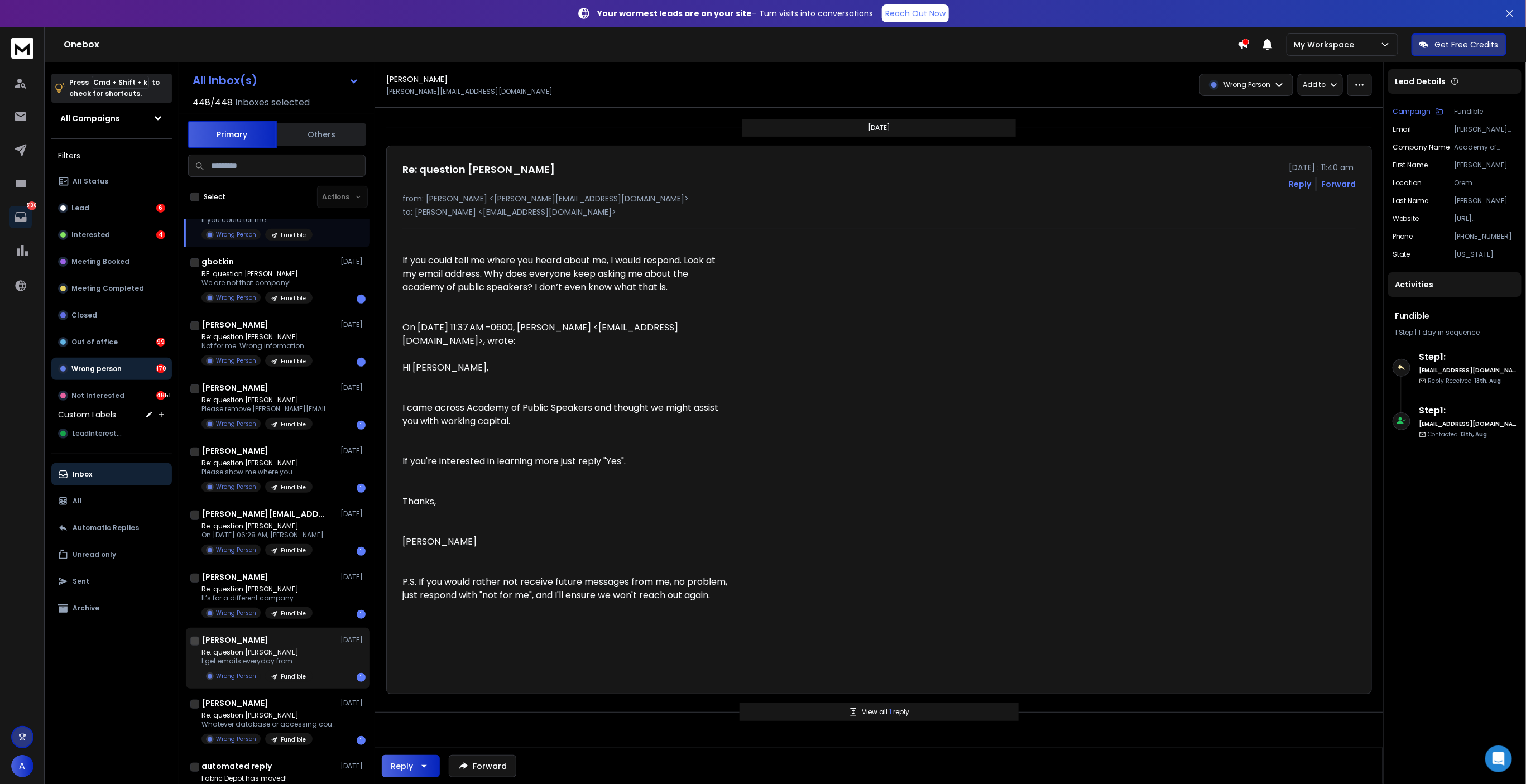
click at [256, 652] on p "Re: question Karen" at bounding box center [258, 652] width 111 height 8
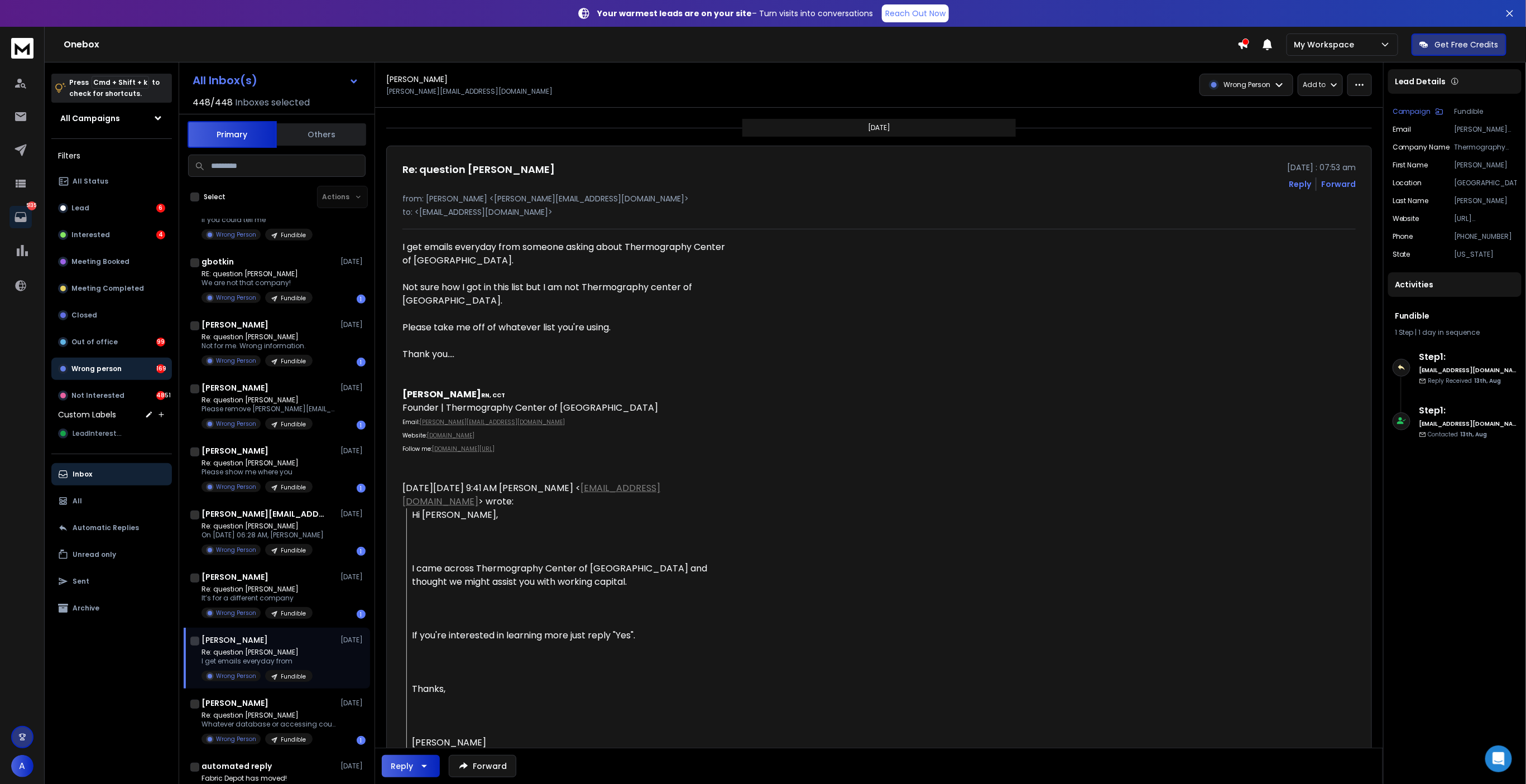
click at [444, 255] on div "I get emails everyday from someone asking about Thermography Center of Dallas." at bounding box center [564, 254] width 326 height 26
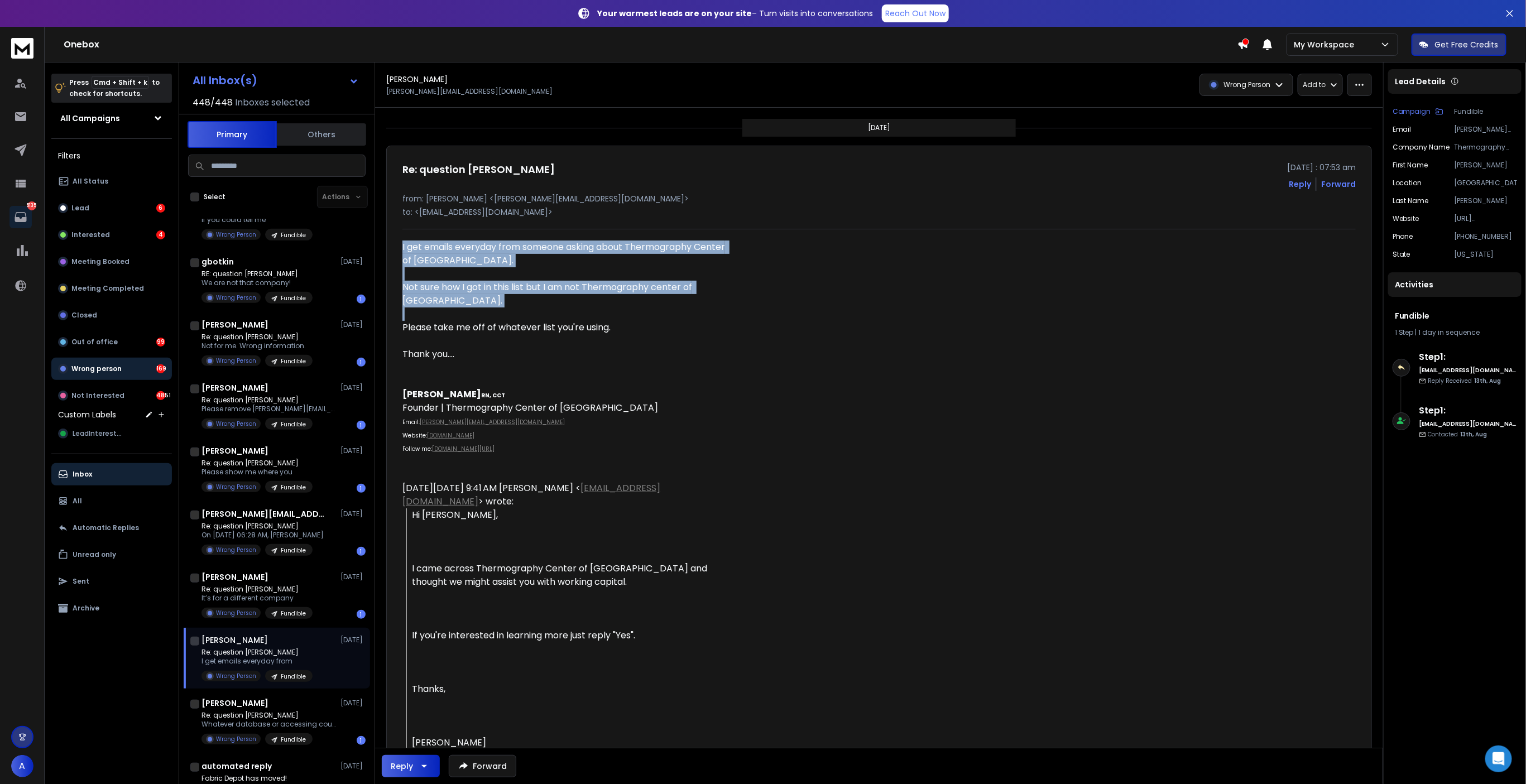
drag, startPoint x: 444, startPoint y: 255, endPoint x: 449, endPoint y: 294, distance: 39.3
click at [449, 294] on div "I get emails everyday from someone asking about Thermography Center of Dallas. …" at bounding box center [564, 354] width 326 height 227
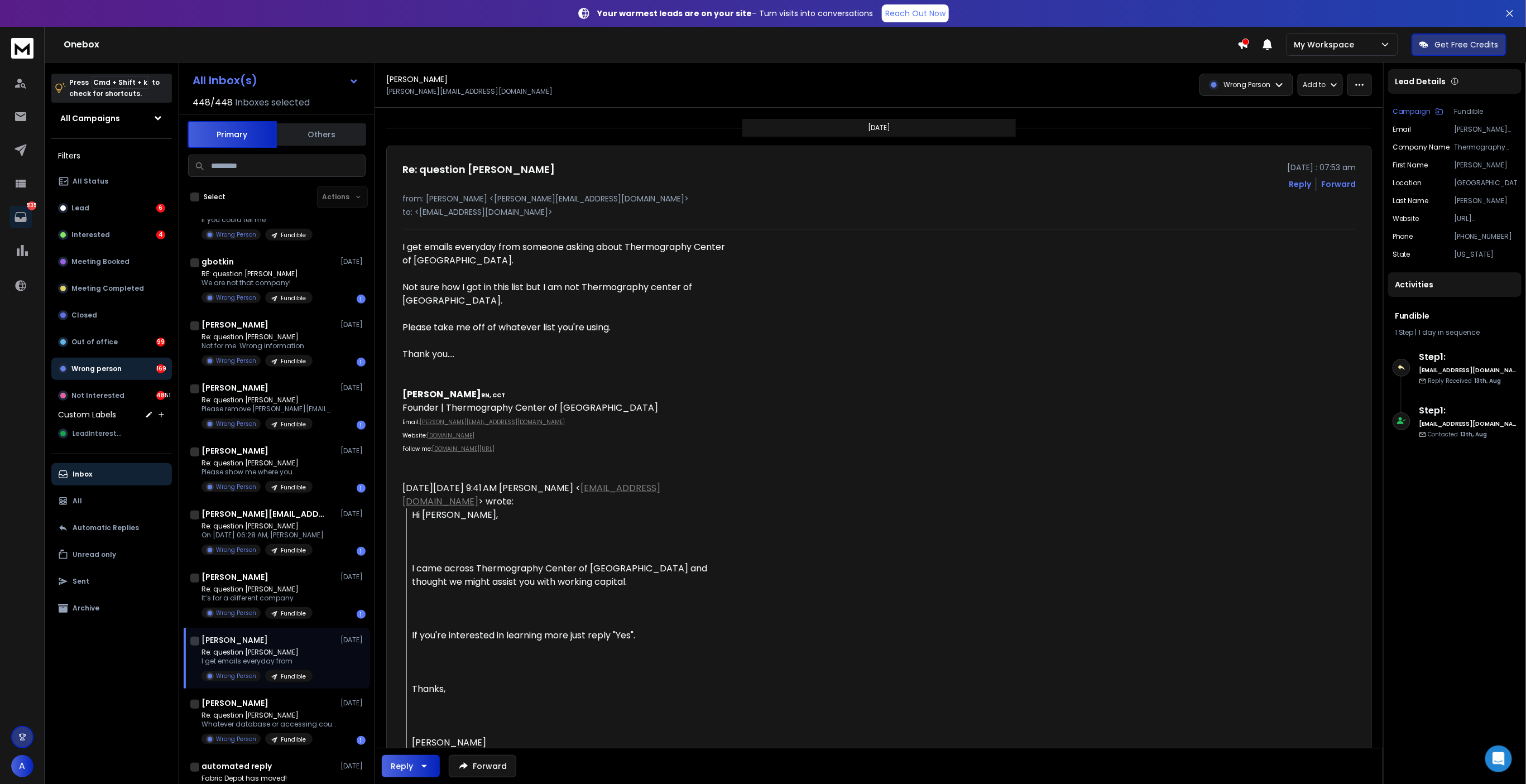
click at [452, 321] on div "Please take me off of whatever list you're using." at bounding box center [564, 327] width 326 height 13
drag, startPoint x: 452, startPoint y: 312, endPoint x: 446, endPoint y: 341, distance: 29.6
click at [446, 341] on div "I get emails everyday from someone asking about Thermography Center of Dallas. …" at bounding box center [564, 354] width 326 height 227
click at [446, 347] on div "Thank you...." at bounding box center [564, 354] width 326 height 13
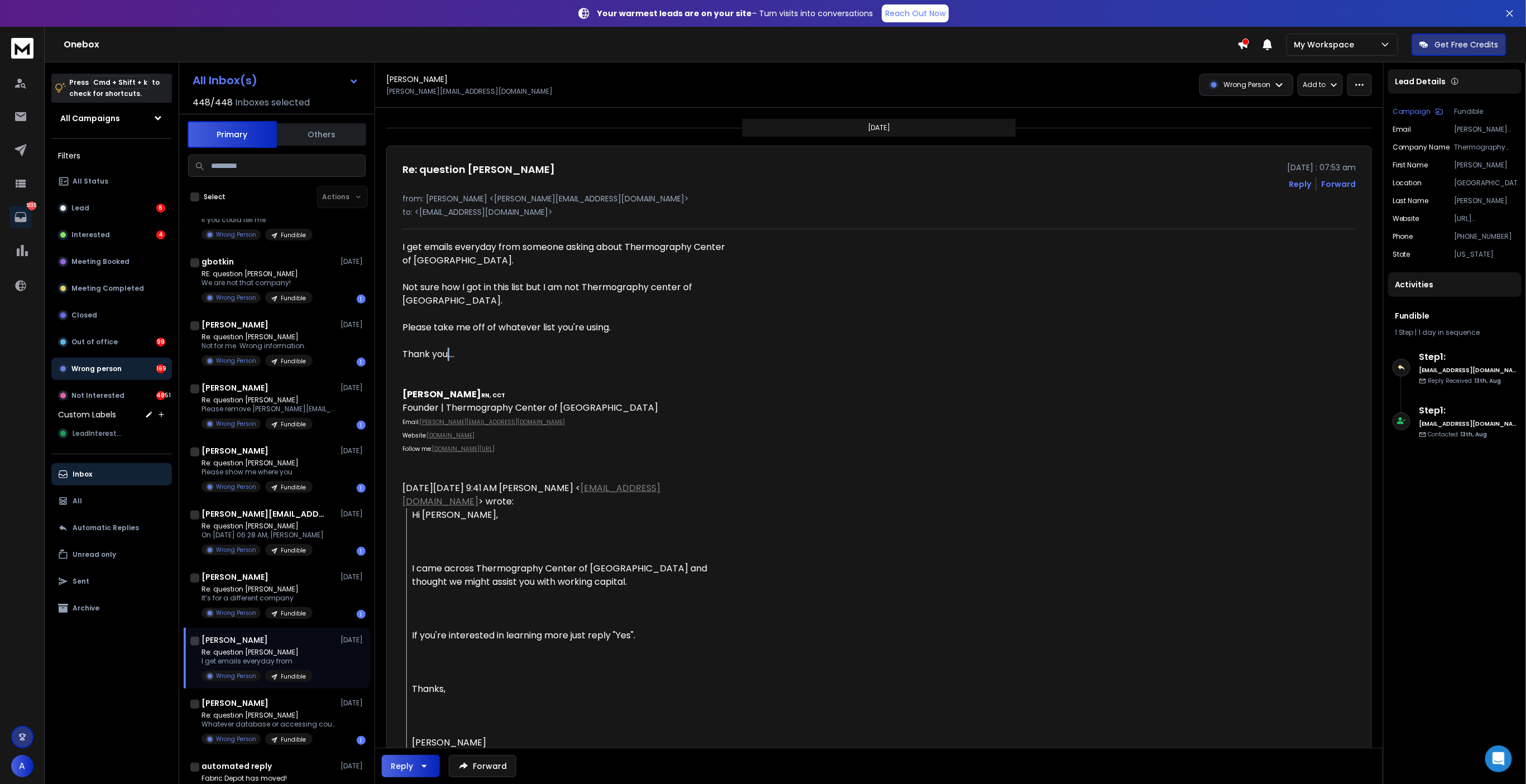
click at [446, 347] on div "Thank you...." at bounding box center [564, 354] width 326 height 13
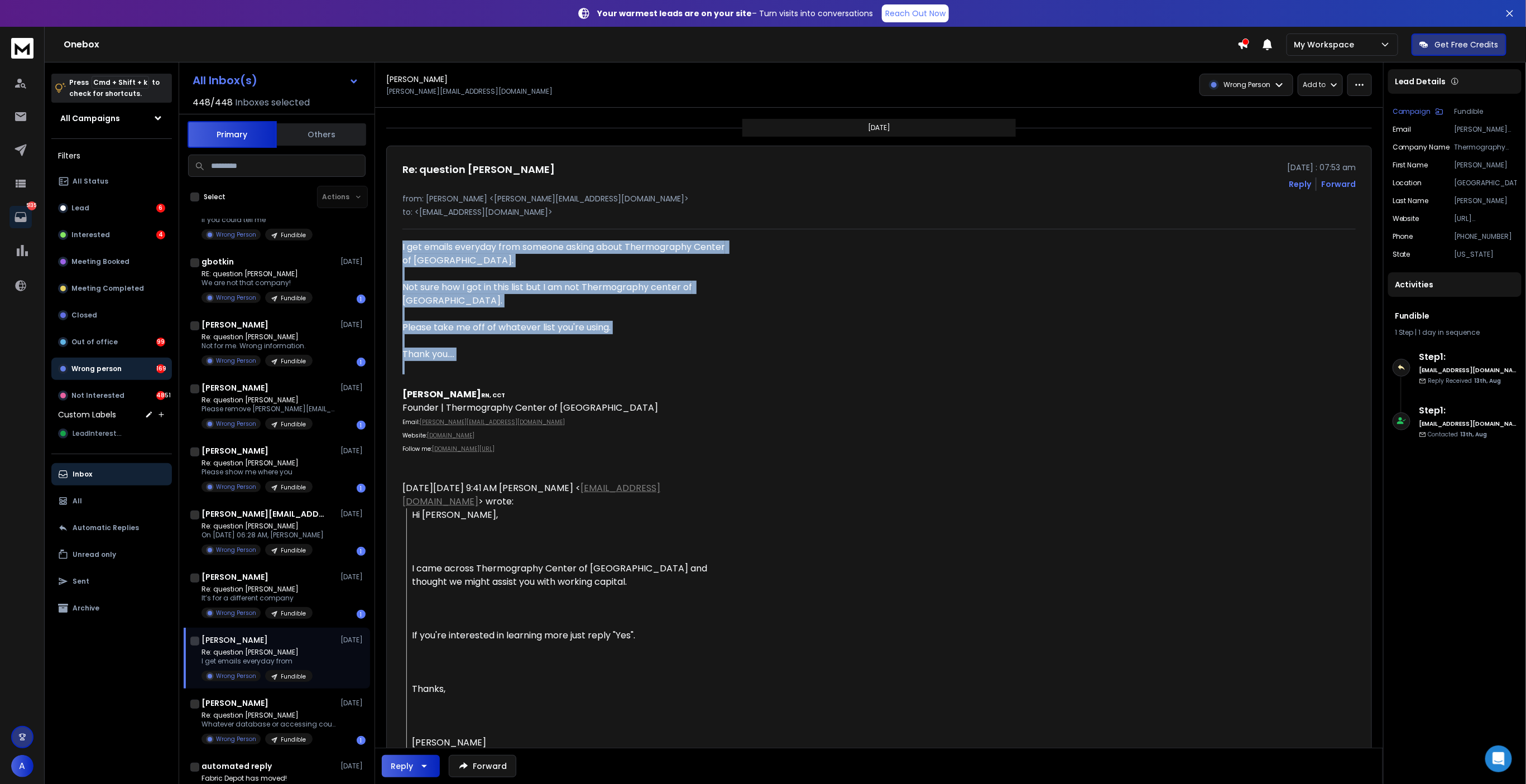
drag, startPoint x: 446, startPoint y: 341, endPoint x: 439, endPoint y: 248, distance: 93.3
click at [439, 248] on div "I get emails everyday from someone asking about Thermography Center of Dallas. …" at bounding box center [564, 354] width 326 height 227
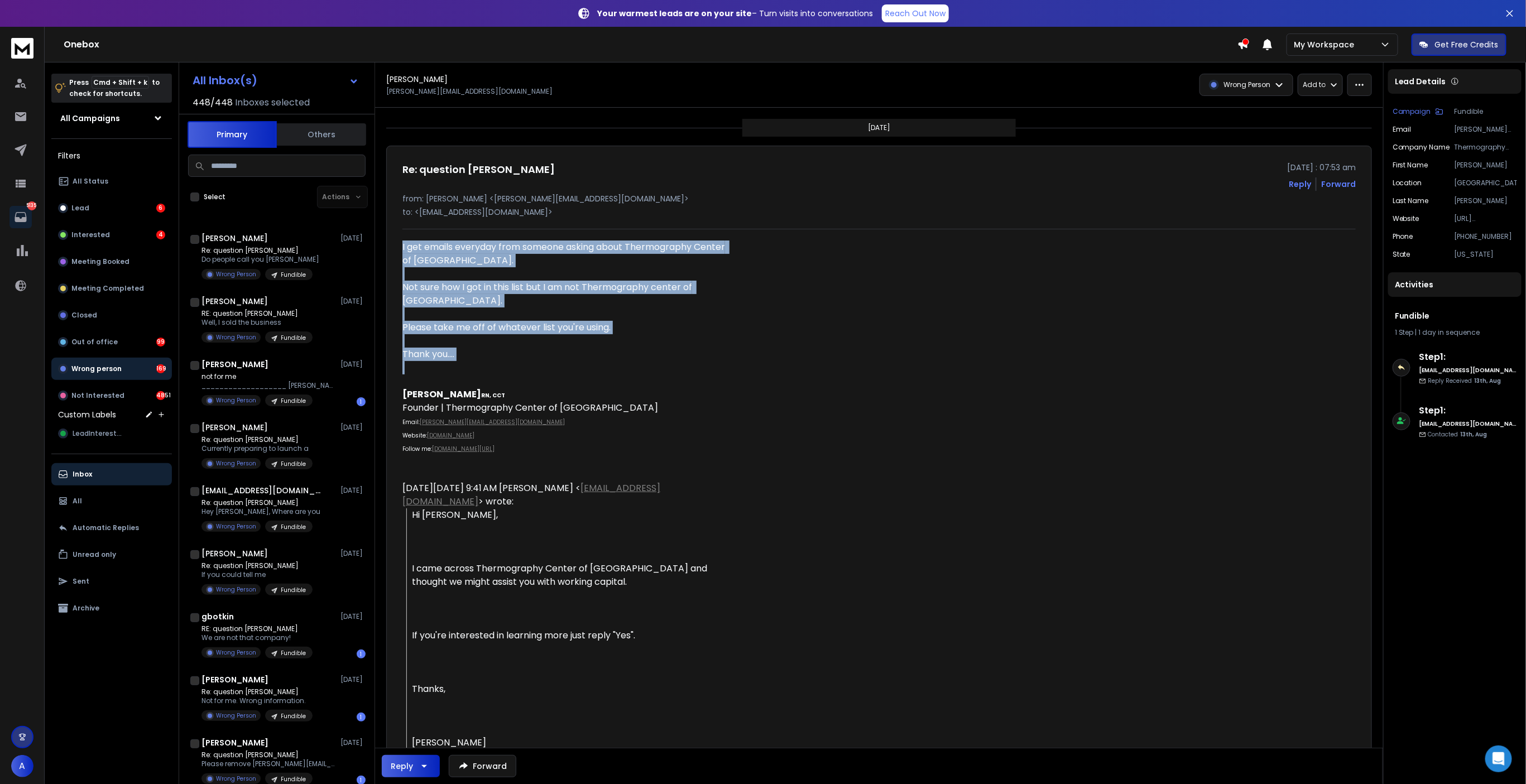
scroll to position [0, 0]
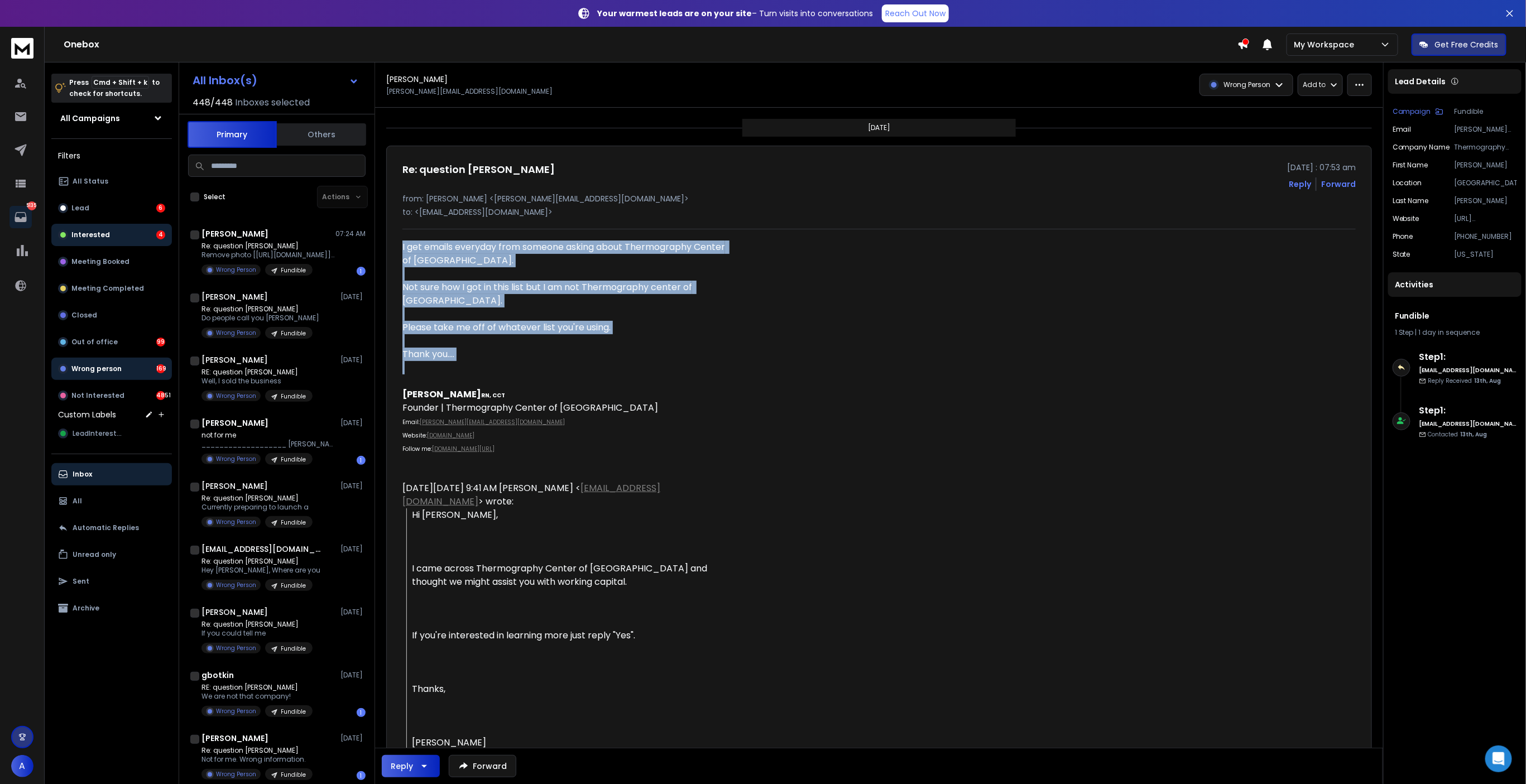
click at [125, 243] on button "Interested 4" at bounding box center [111, 235] width 121 height 23
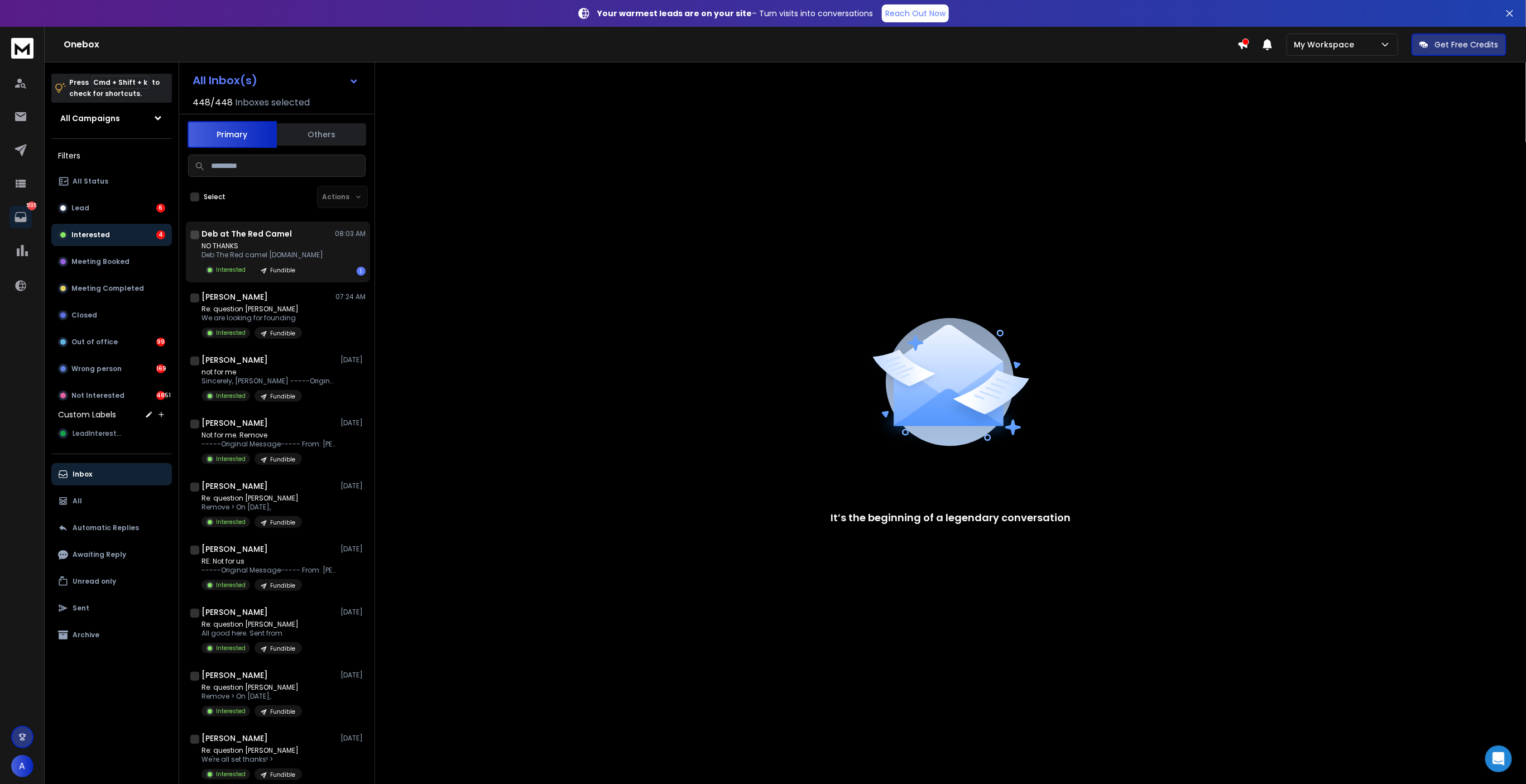
click at [323, 258] on p "Deb The Red camel [DOMAIN_NAME]" at bounding box center [262, 255] width 122 height 8
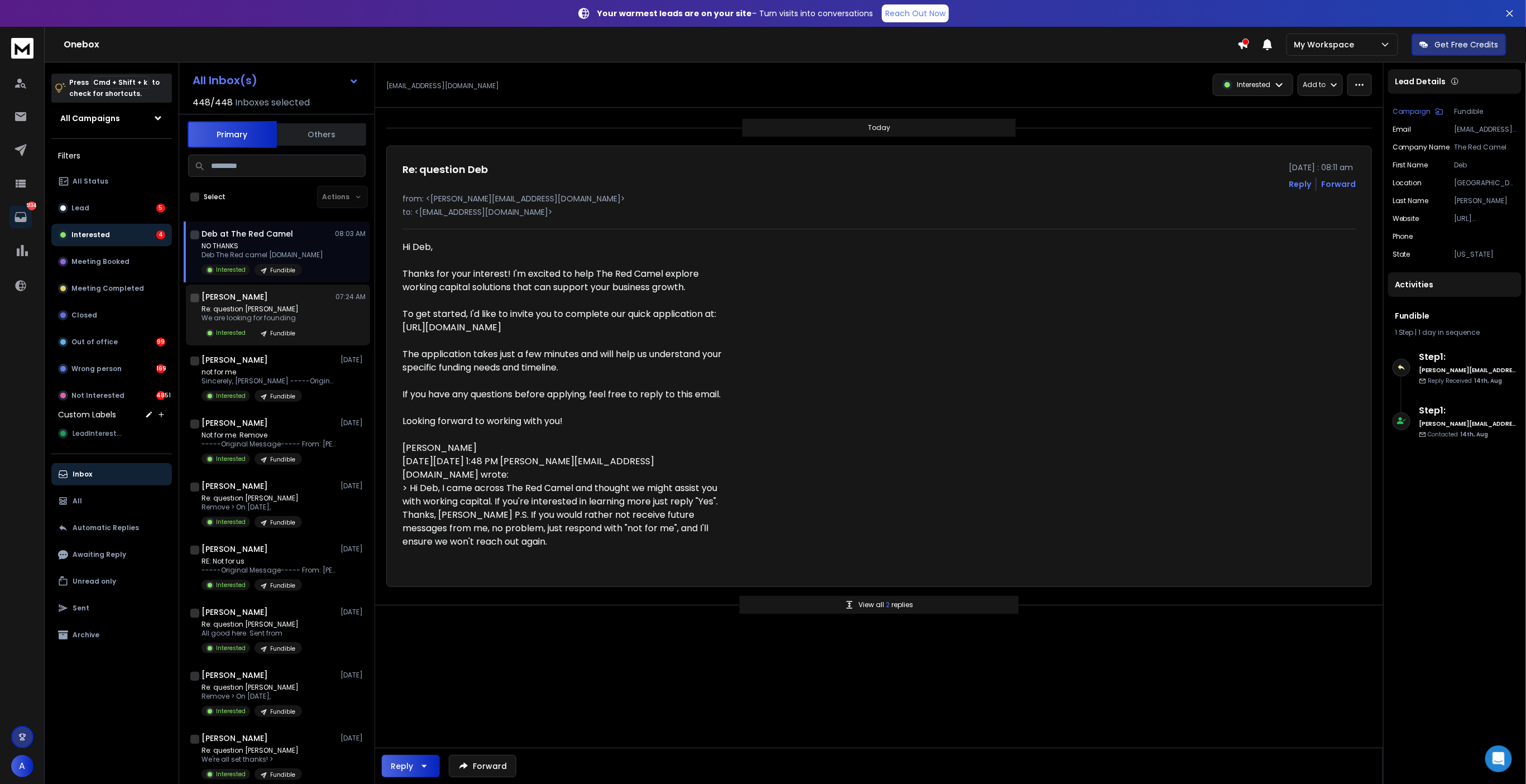
click at [260, 285] on div "James Martucci 07:24 AM Re: question James We are looking for founding Interest…" at bounding box center [277, 315] width 184 height 60
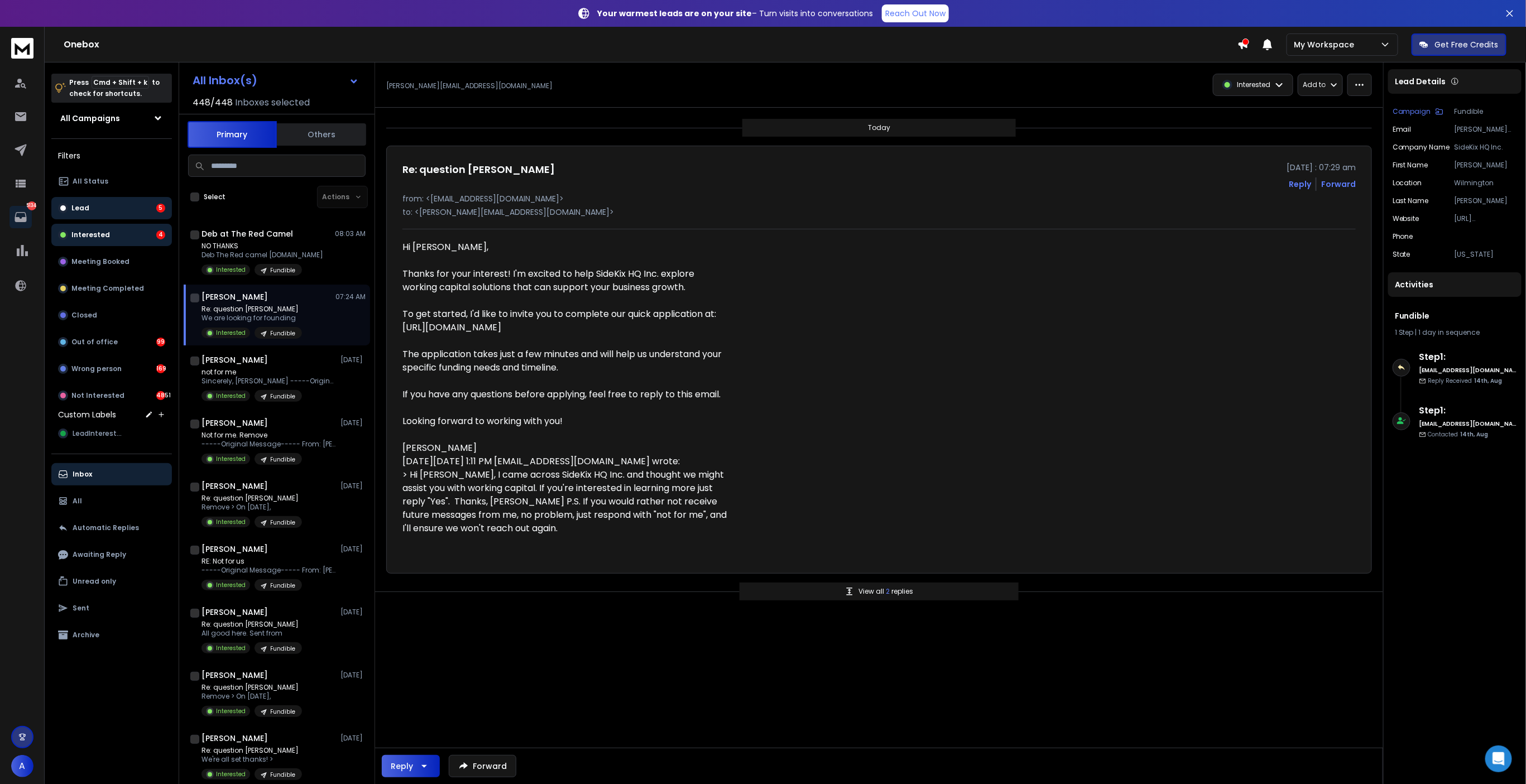
click at [126, 209] on button "Lead 5" at bounding box center [111, 209] width 121 height 23
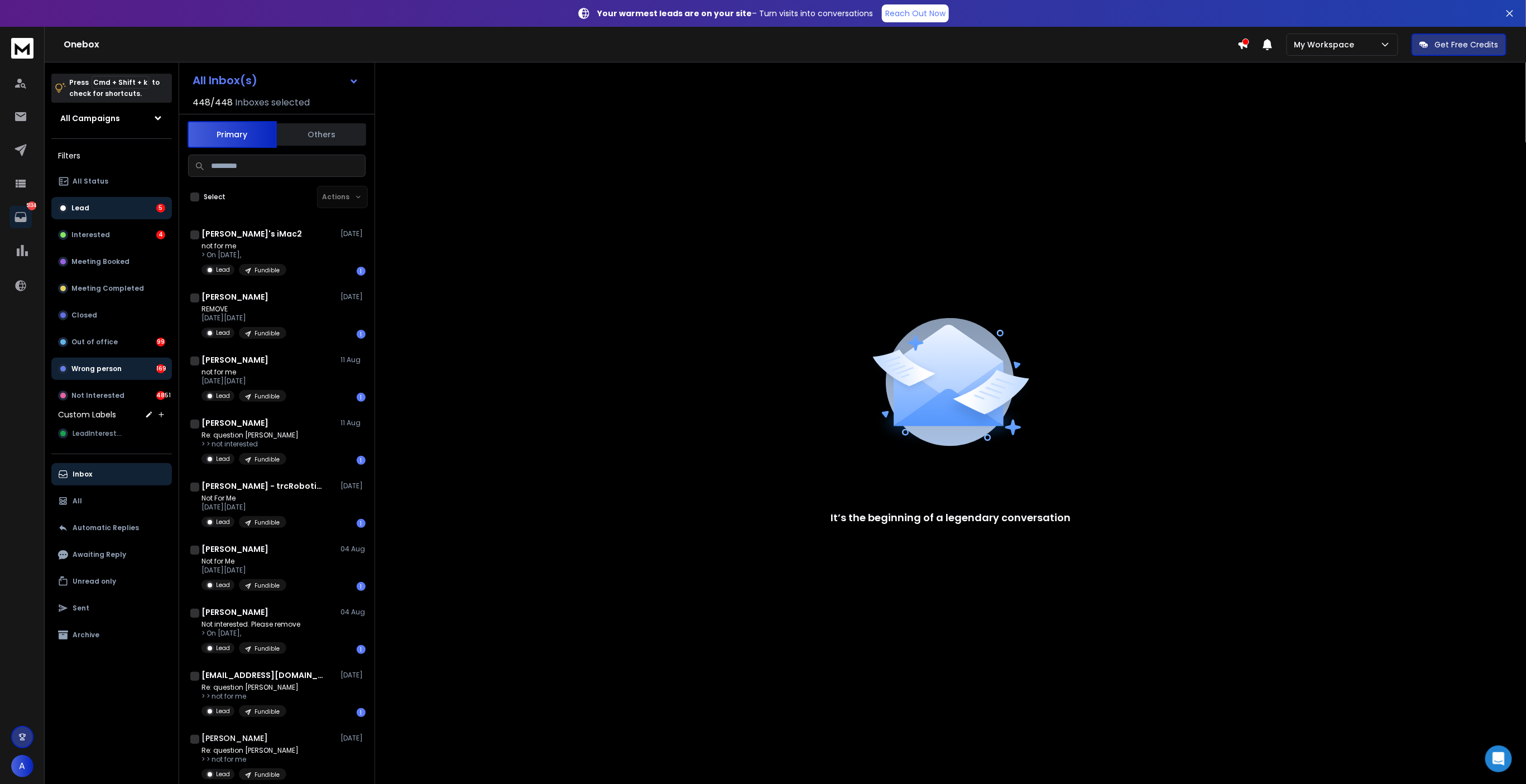
drag, startPoint x: 110, startPoint y: 370, endPoint x: 109, endPoint y: 376, distance: 6.1
click at [109, 376] on button "Wrong person 169" at bounding box center [111, 369] width 121 height 23
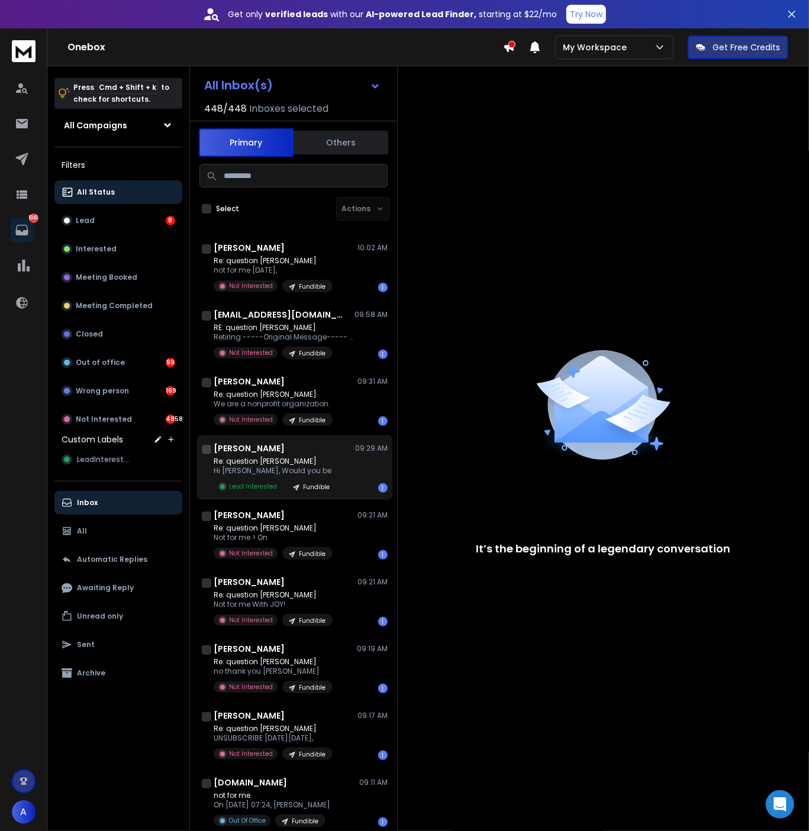
click at [300, 452] on div "Sherry Mills 09:29 AM" at bounding box center [301, 448] width 174 height 12
